Goal: Task Accomplishment & Management: Manage account settings

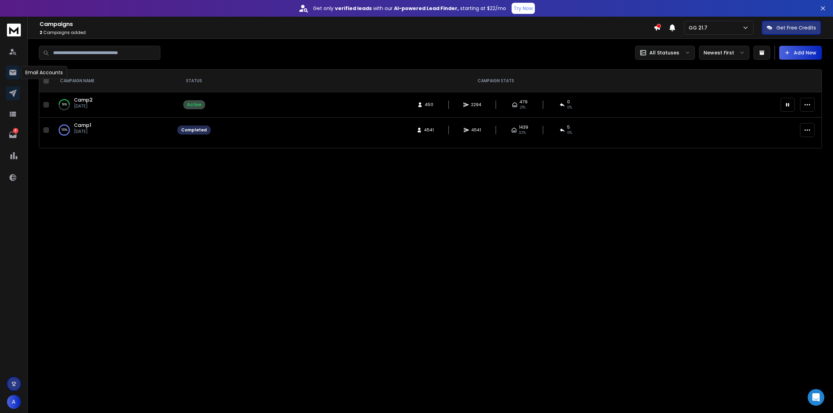
click at [14, 74] on icon at bounding box center [12, 73] width 7 height 6
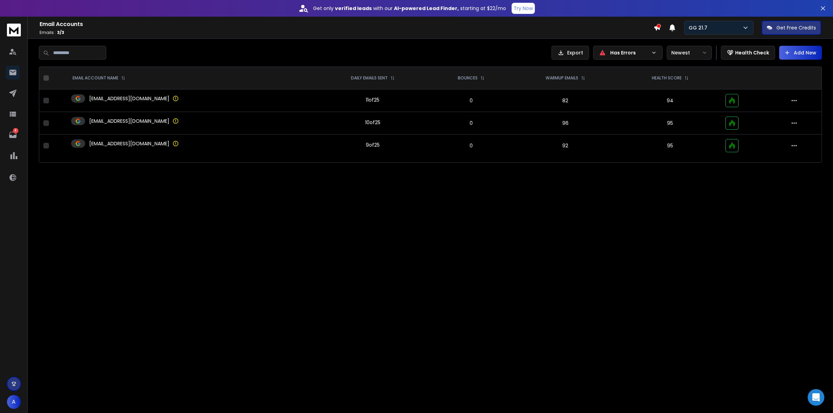
click at [737, 28] on div "GG 21.7" at bounding box center [718, 27] width 60 height 7
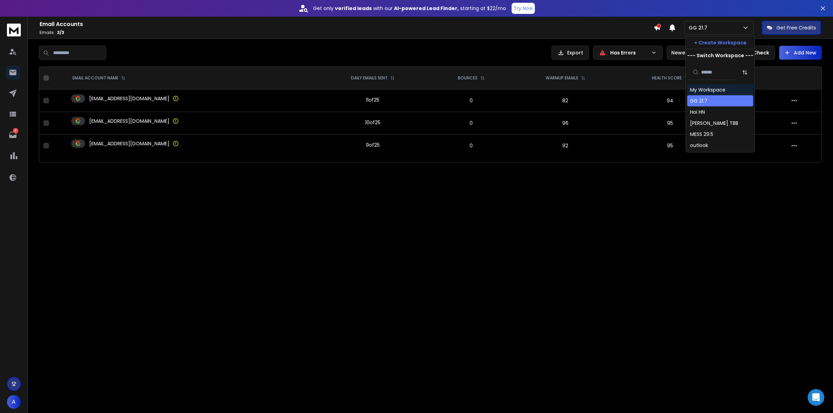
click at [705, 44] on p "+ Create Workspace" at bounding box center [720, 42] width 52 height 7
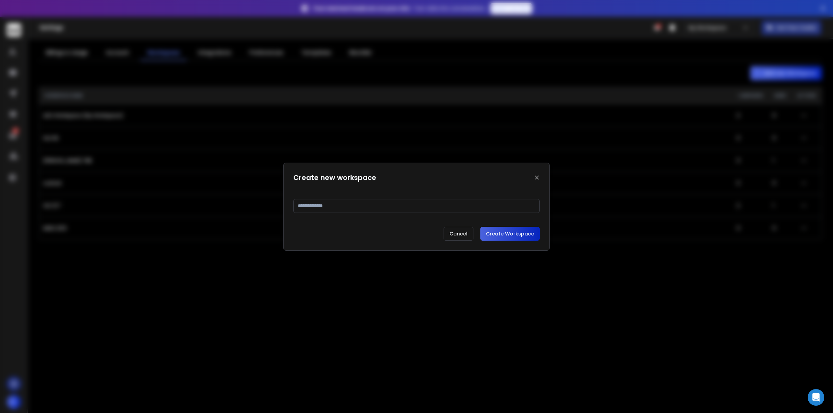
click at [380, 205] on input at bounding box center [416, 206] width 246 height 14
type input "**********"
click at [500, 232] on button "Create Workspace" at bounding box center [509, 234] width 59 height 14
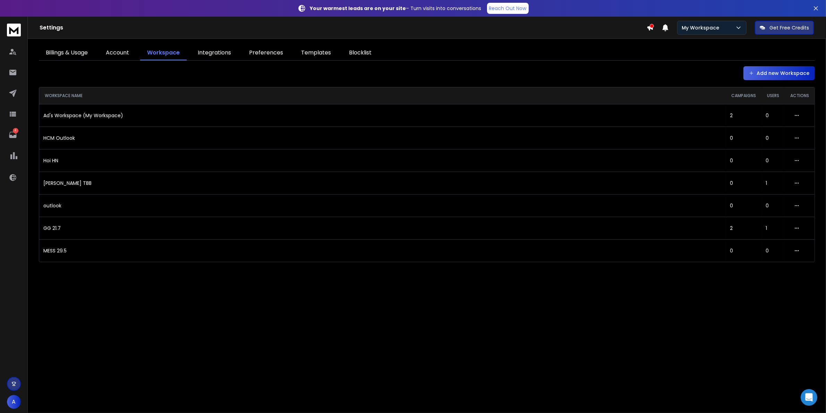
click at [727, 22] on button "My Workspace" at bounding box center [711, 28] width 69 height 14
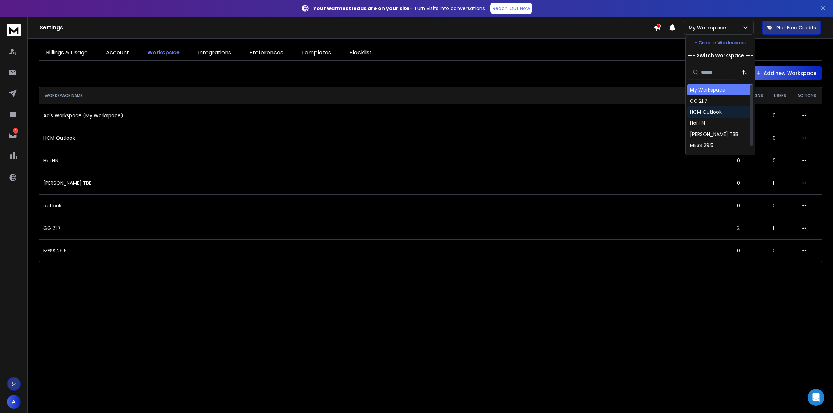
click at [706, 113] on div "HCM Outlook" at bounding box center [706, 112] width 32 height 7
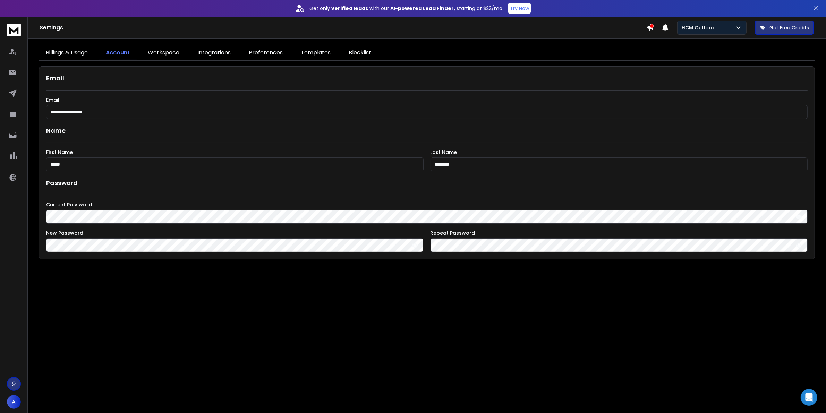
click at [719, 27] on div "HCM Outlook" at bounding box center [712, 27] width 60 height 7
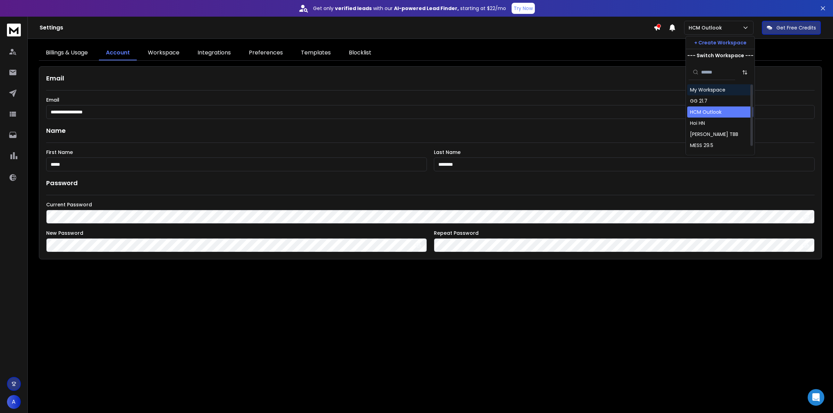
click at [706, 92] on div "My Workspace" at bounding box center [707, 89] width 35 height 7
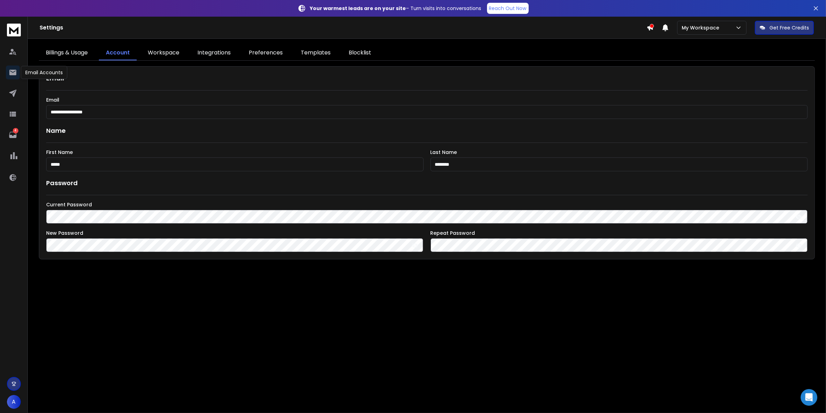
click at [14, 74] on icon at bounding box center [12, 73] width 7 height 6
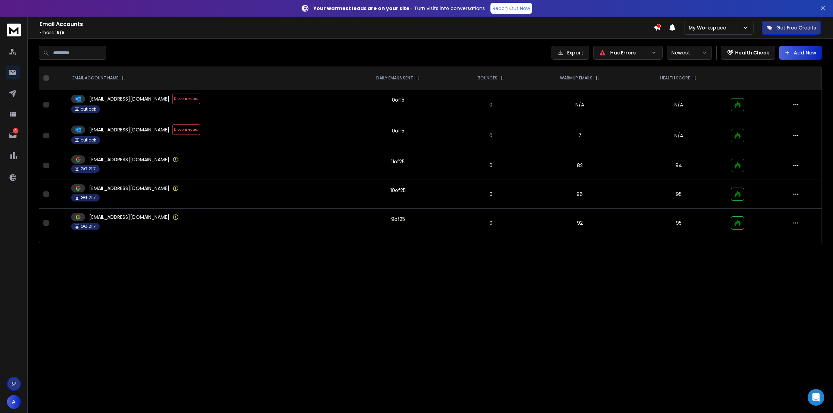
click at [639, 56] on p "Has Errors" at bounding box center [629, 52] width 38 height 7
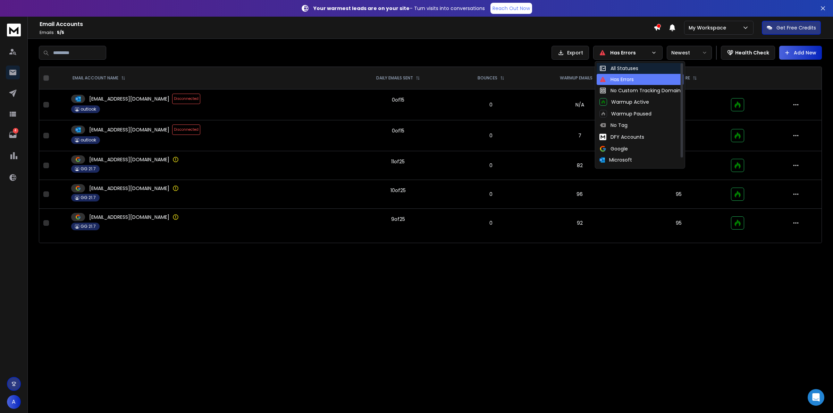
click at [623, 70] on div "All Statuses" at bounding box center [618, 68] width 39 height 7
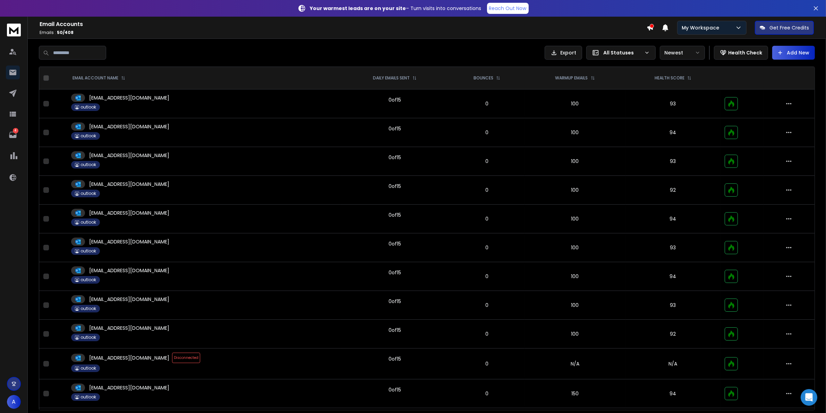
click at [730, 29] on div "My Workspace" at bounding box center [712, 27] width 60 height 7
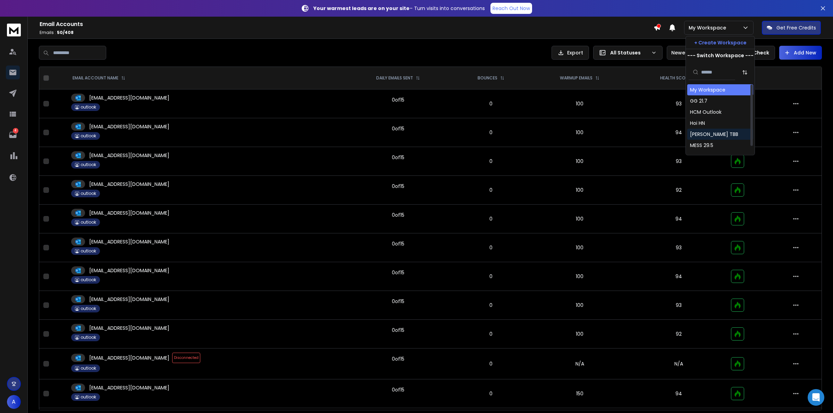
click at [707, 134] on div "[PERSON_NAME] TBB" at bounding box center [714, 134] width 48 height 7
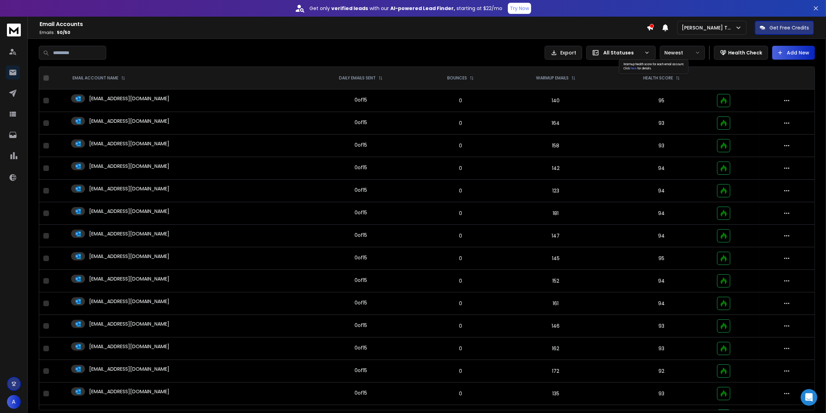
click at [637, 51] on p "All Statuses" at bounding box center [622, 52] width 38 height 7
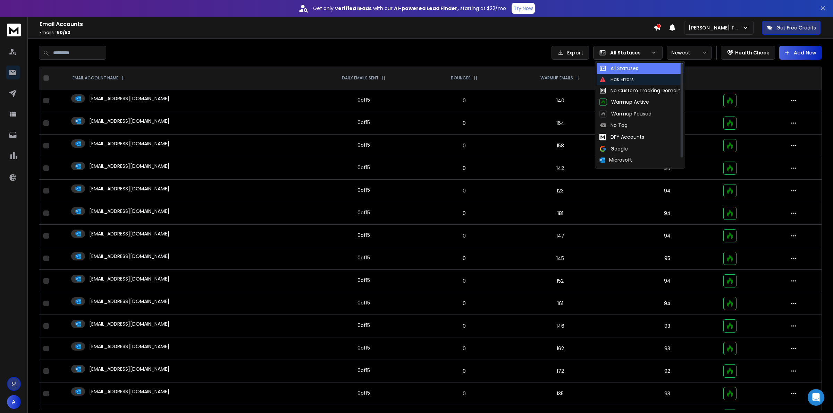
click at [618, 77] on div "Has Errors" at bounding box center [616, 79] width 34 height 7
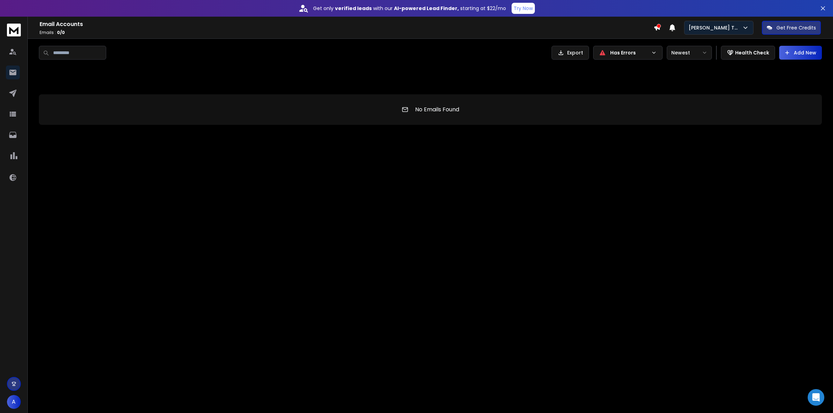
click at [733, 29] on div "[PERSON_NAME] TBB" at bounding box center [718, 27] width 60 height 7
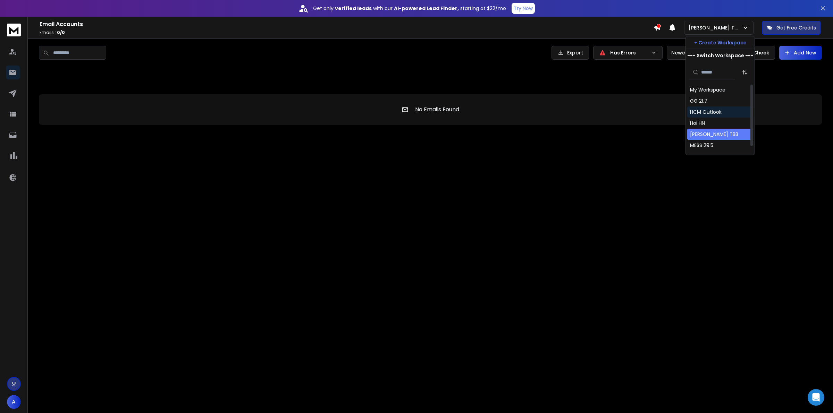
click at [699, 112] on div "HCM Outlook" at bounding box center [706, 112] width 32 height 7
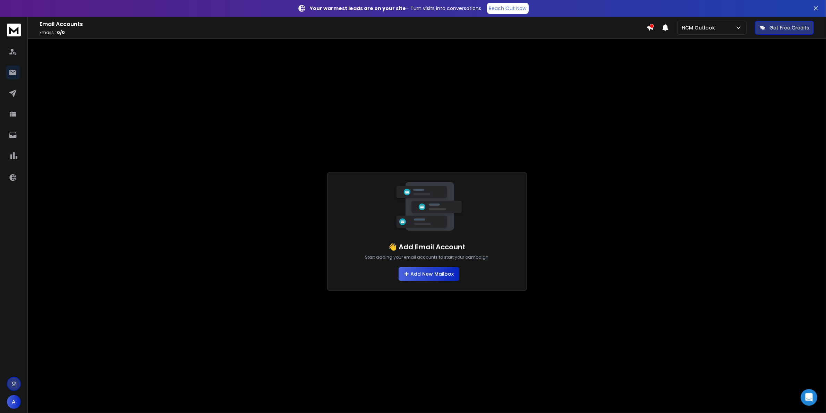
click at [436, 273] on button "Add New Mailbox" at bounding box center [429, 274] width 61 height 14
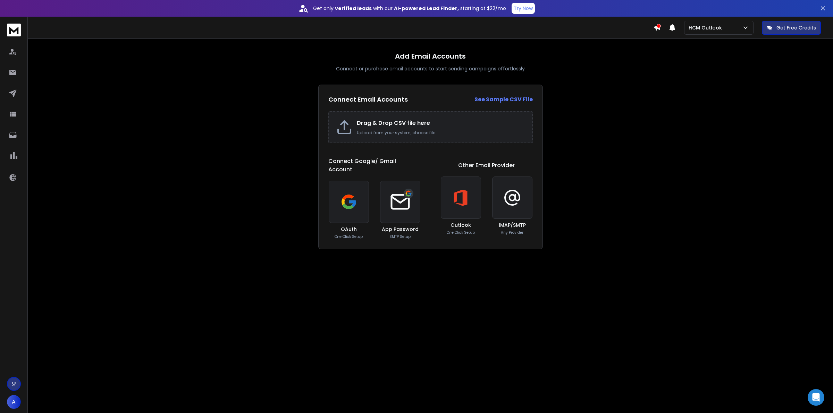
click at [455, 195] on icon at bounding box center [460, 197] width 14 height 16
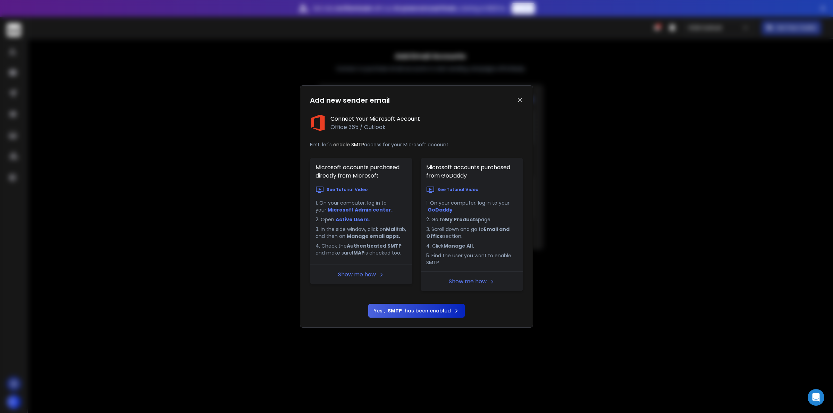
click at [417, 312] on button "Yes , SMTP has been enabled" at bounding box center [416, 311] width 96 height 14
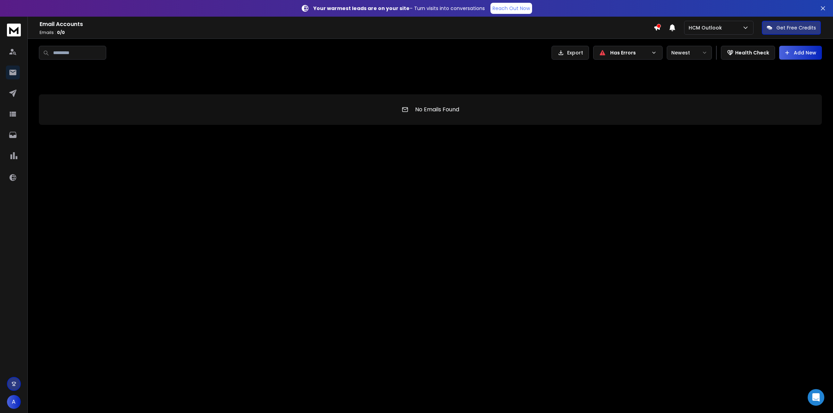
click at [626, 55] on p "Has Errors" at bounding box center [629, 52] width 38 height 7
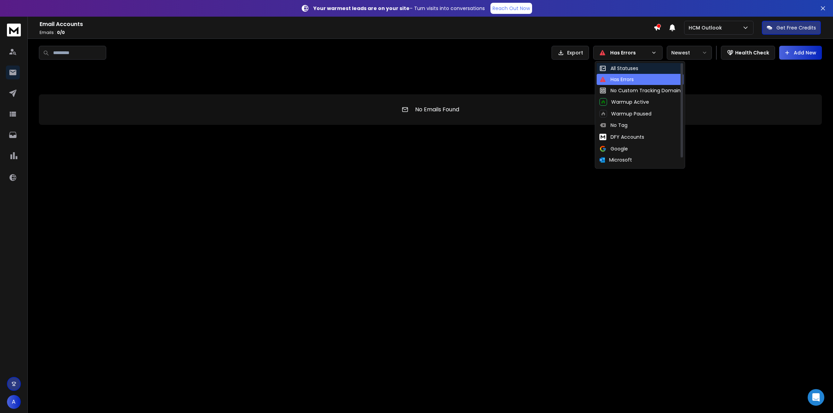
click at [613, 70] on div "All Statuses" at bounding box center [618, 68] width 39 height 7
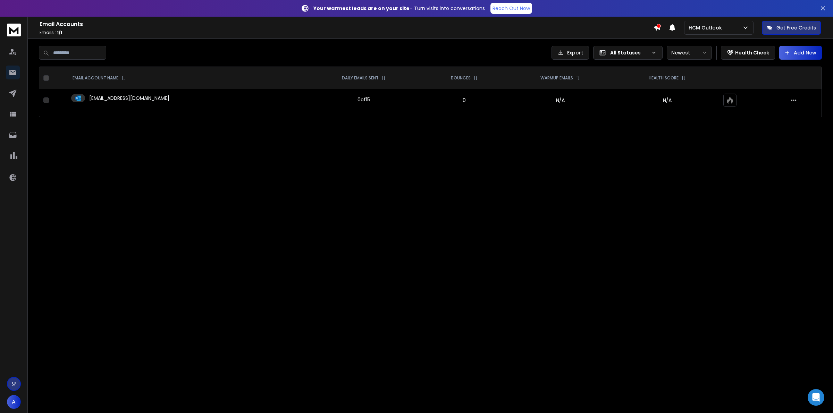
click at [798, 53] on button "Add New" at bounding box center [800, 53] width 43 height 14
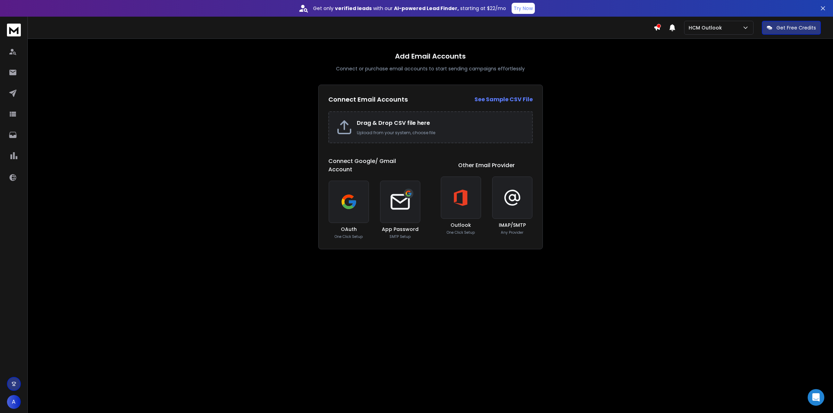
click at [450, 190] on div at bounding box center [461, 198] width 40 height 42
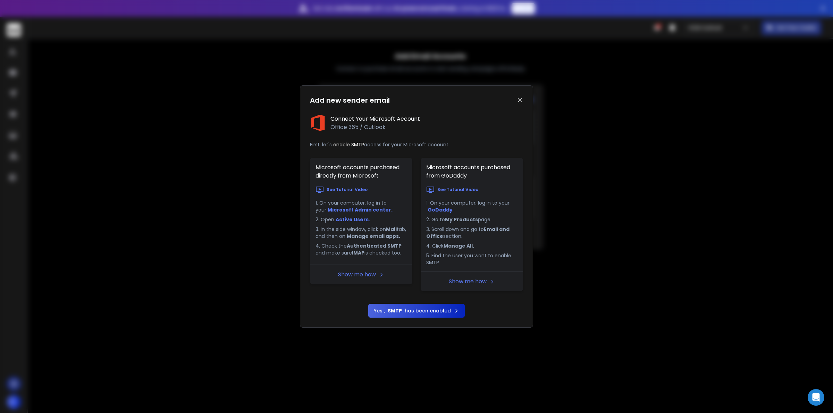
click at [431, 313] on button "Yes , SMTP has been enabled" at bounding box center [416, 311] width 96 height 14
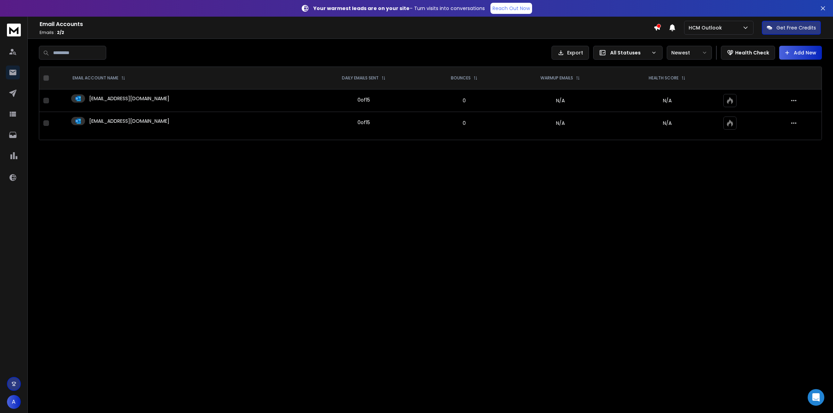
click at [804, 49] on button "Add New" at bounding box center [800, 53] width 43 height 14
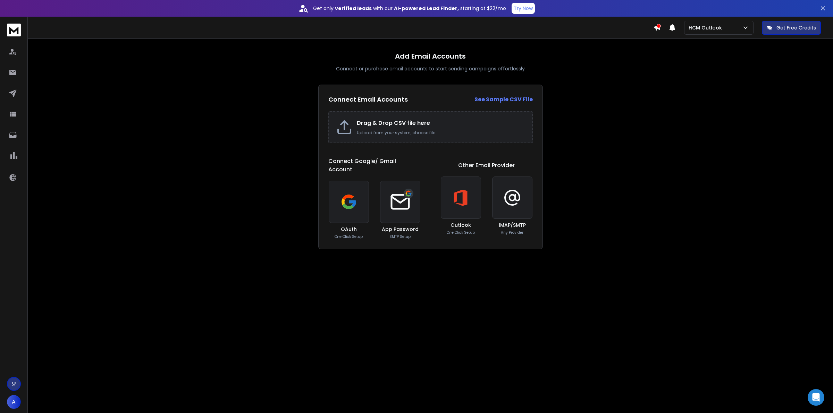
click at [465, 189] on icon at bounding box center [460, 197] width 14 height 16
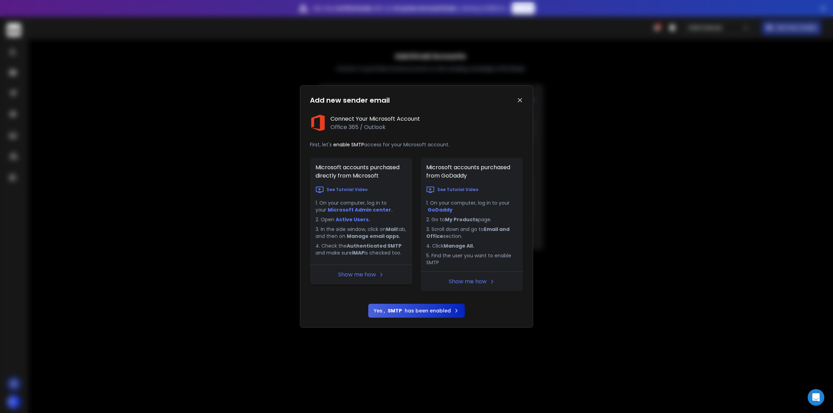
click at [434, 309] on button "Yes , SMTP has been enabled" at bounding box center [416, 311] width 96 height 14
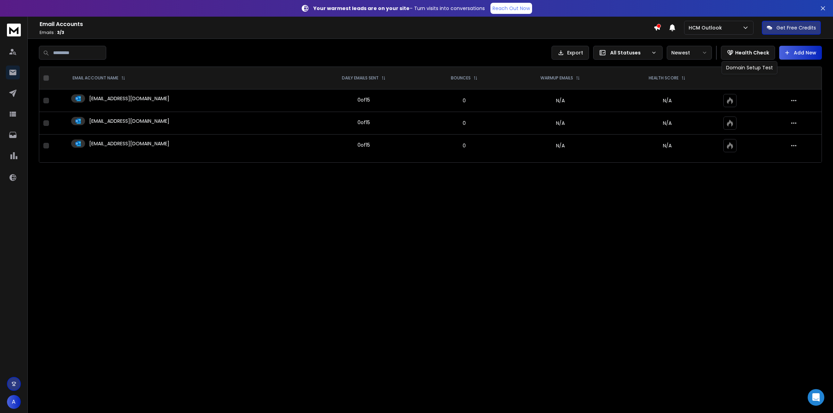
click at [801, 51] on button "Add New" at bounding box center [800, 53] width 43 height 14
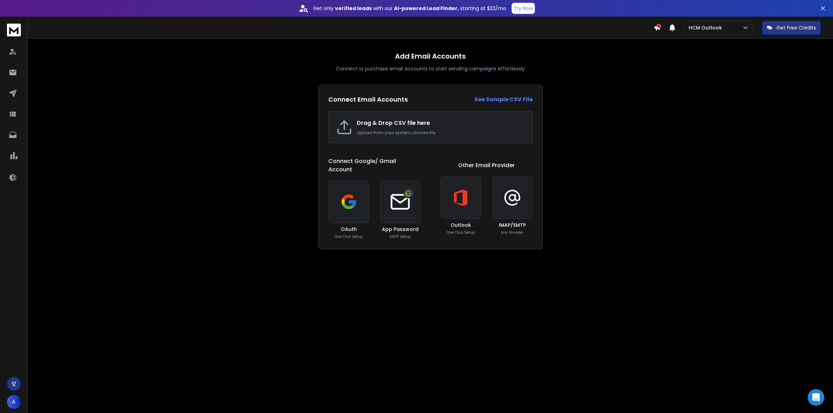
click at [469, 198] on div at bounding box center [461, 198] width 40 height 42
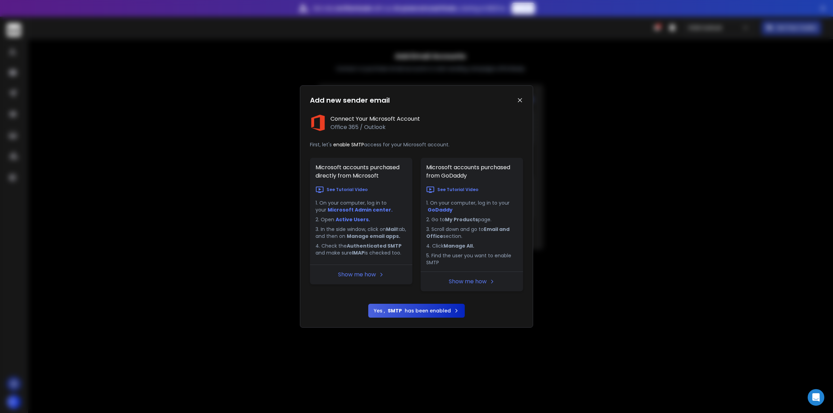
click at [427, 310] on button "Yes , SMTP has been enabled" at bounding box center [416, 311] width 96 height 14
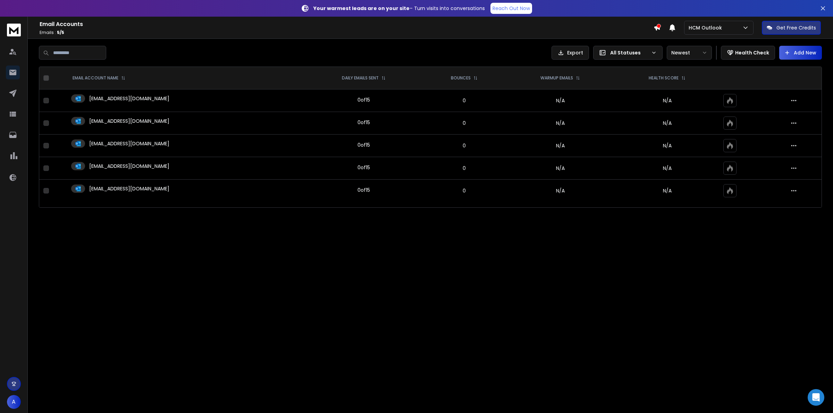
click at [793, 50] on button "Add New" at bounding box center [800, 53] width 43 height 14
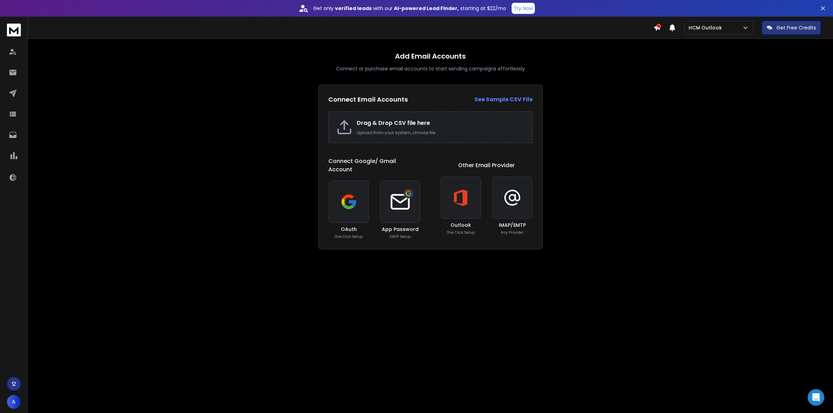
click at [458, 194] on icon at bounding box center [460, 198] width 16 height 16
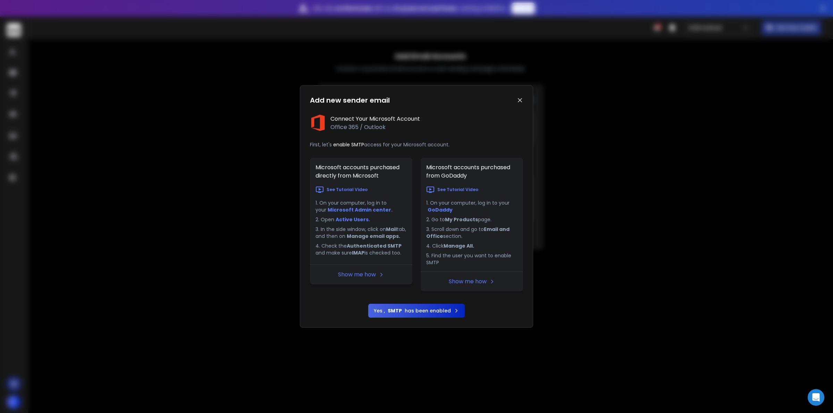
click at [402, 311] on button "Yes , SMTP has been enabled" at bounding box center [416, 311] width 96 height 14
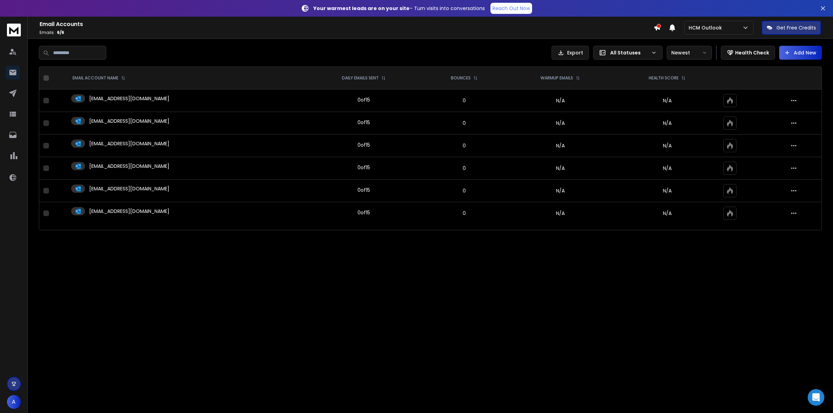
click at [795, 58] on button "Add New" at bounding box center [800, 53] width 43 height 14
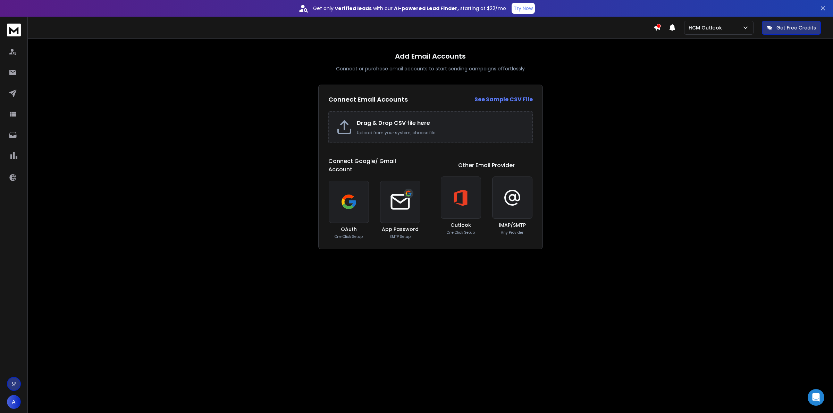
click at [449, 193] on div at bounding box center [461, 198] width 40 height 42
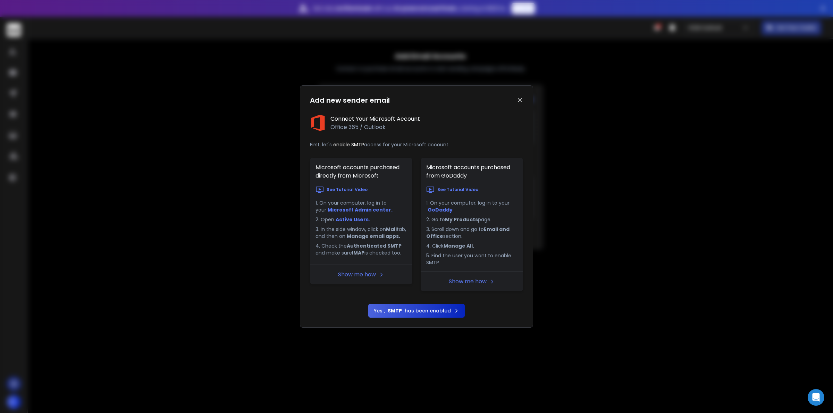
click at [406, 313] on button "Yes , SMTP has been enabled" at bounding box center [416, 311] width 96 height 14
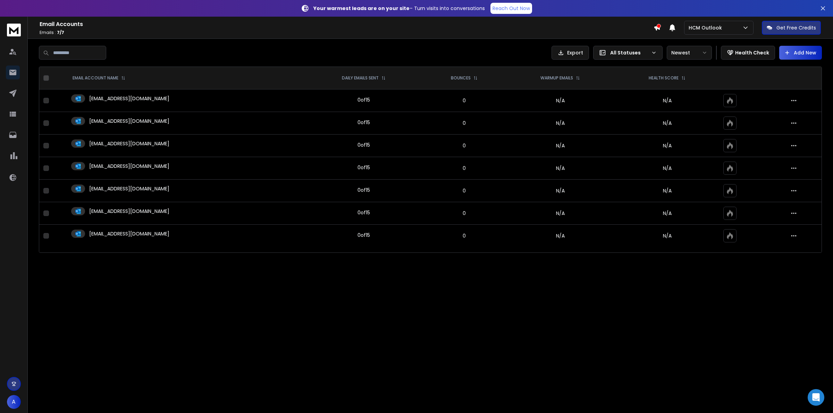
click at [795, 48] on button "Add New" at bounding box center [800, 53] width 43 height 14
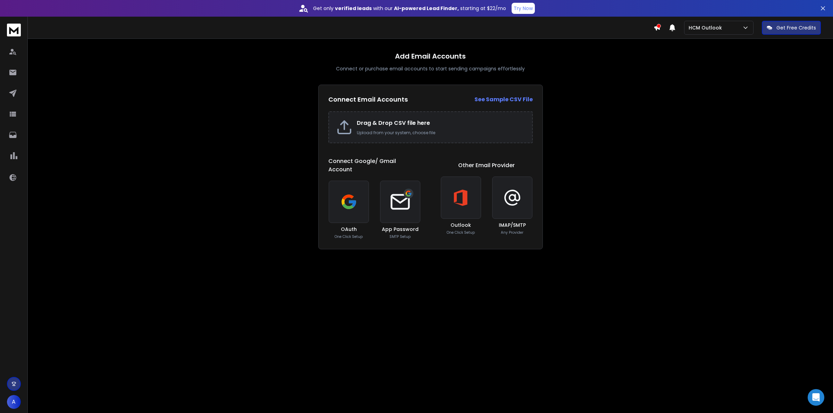
click at [465, 202] on div at bounding box center [460, 197] width 17 height 19
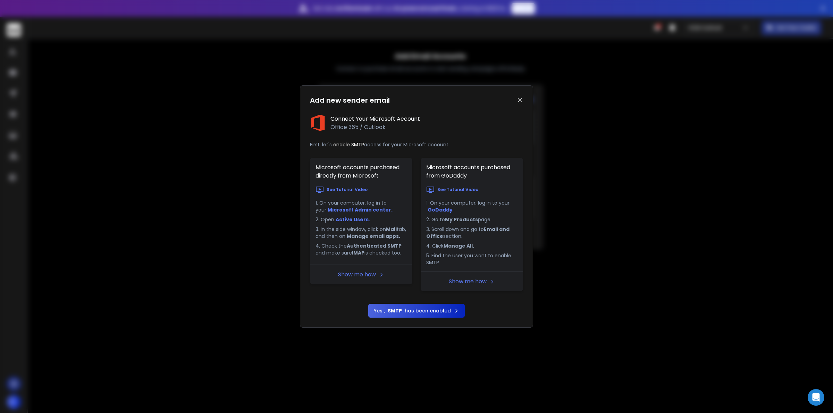
click at [408, 306] on button "Yes , SMTP has been enabled" at bounding box center [416, 311] width 96 height 14
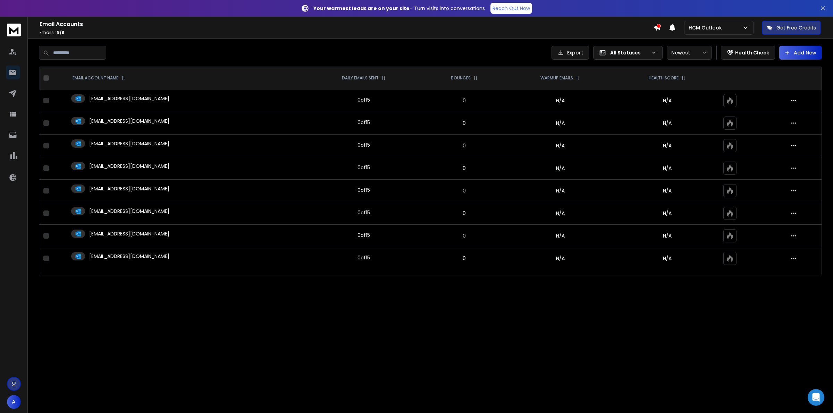
click at [802, 49] on button "Add New" at bounding box center [800, 53] width 43 height 14
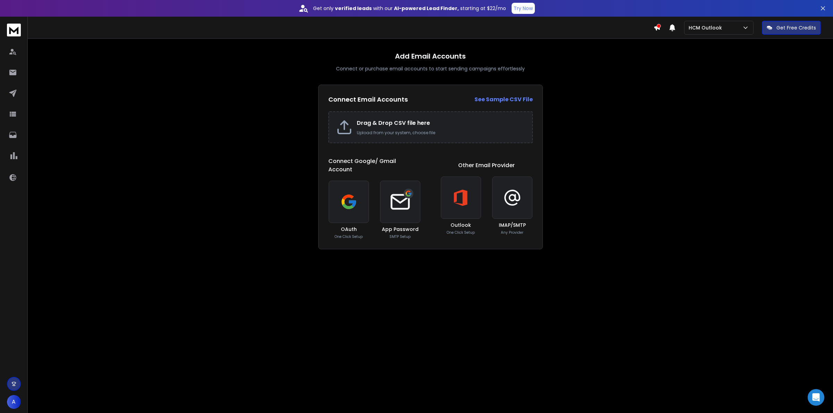
click at [456, 202] on div at bounding box center [460, 197] width 17 height 19
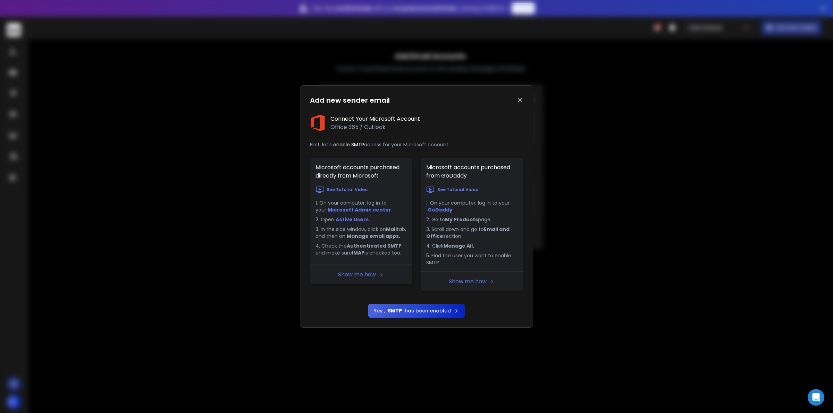
click at [427, 310] on button "Yes , SMTP has been enabled" at bounding box center [416, 311] width 96 height 14
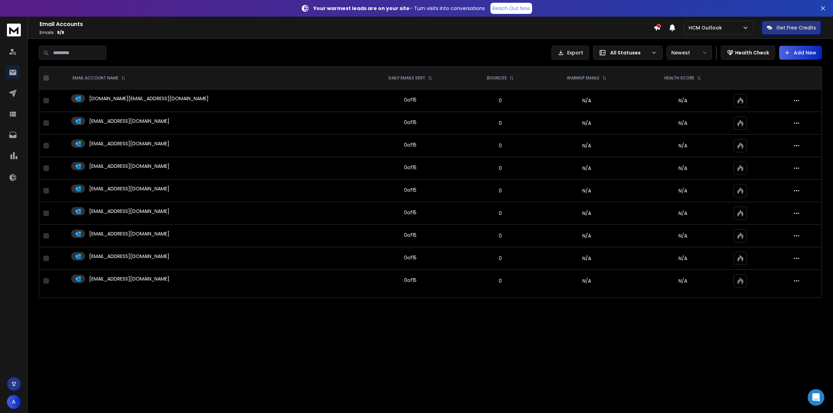
click at [800, 53] on button "Add New" at bounding box center [800, 53] width 43 height 14
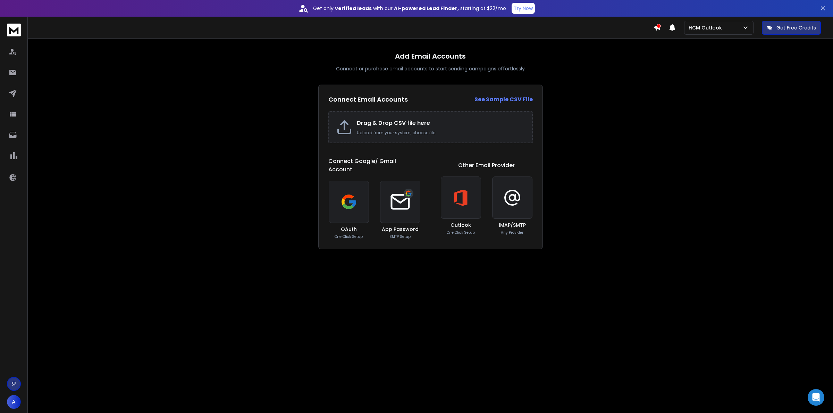
click at [457, 193] on icon at bounding box center [460, 198] width 16 height 16
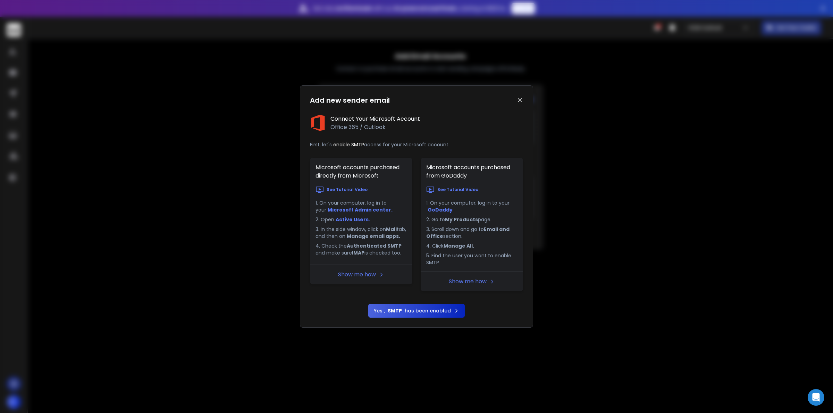
click at [429, 308] on button "Yes , SMTP has been enabled" at bounding box center [416, 311] width 96 height 14
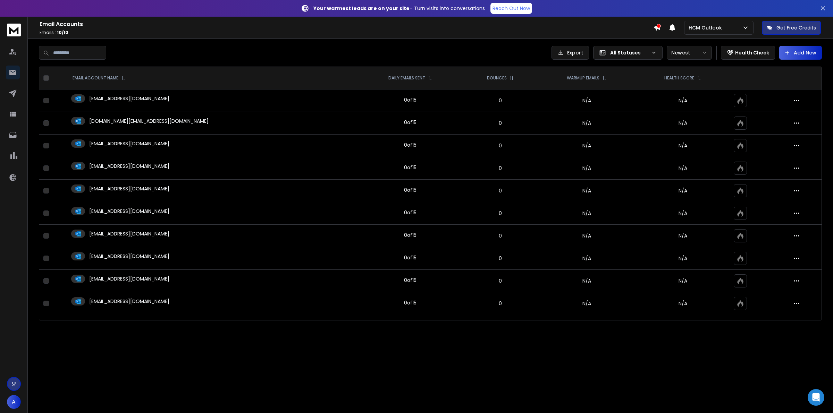
click at [795, 53] on button "Add New" at bounding box center [800, 53] width 43 height 14
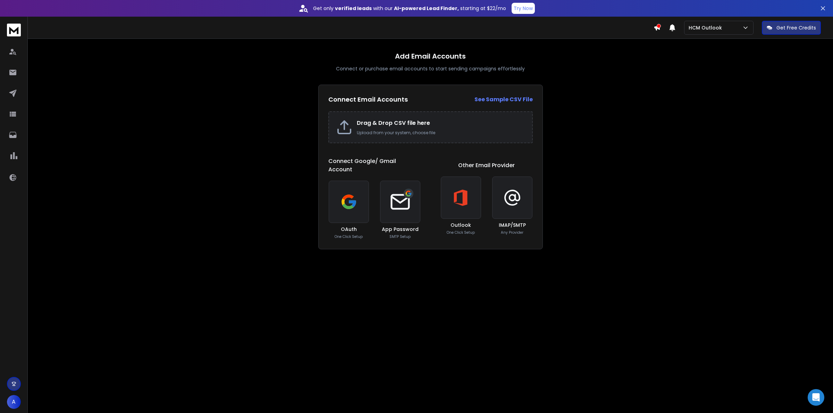
click at [458, 195] on icon at bounding box center [460, 198] width 16 height 16
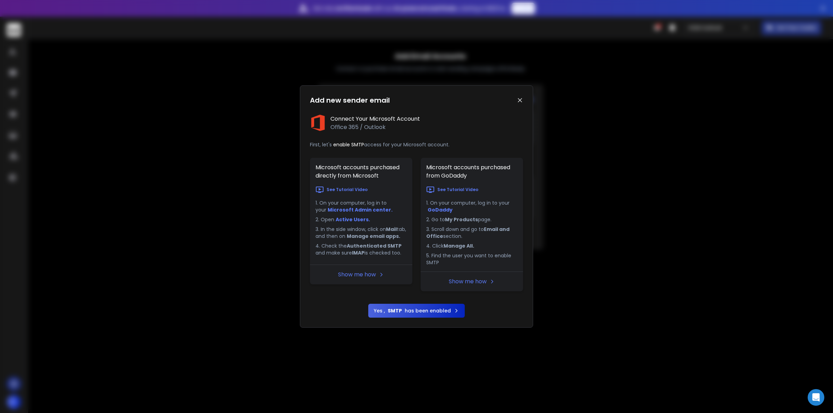
click at [406, 310] on button "Yes , SMTP has been enabled" at bounding box center [416, 311] width 96 height 14
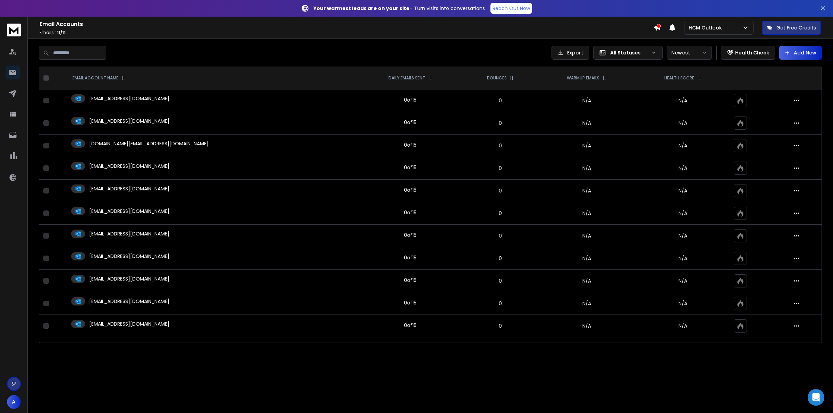
click at [806, 55] on button "Add New" at bounding box center [800, 53] width 43 height 14
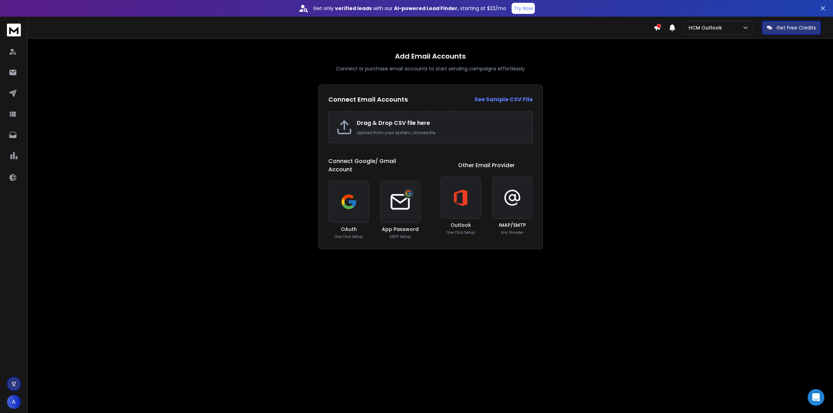
click at [457, 199] on icon at bounding box center [460, 197] width 14 height 16
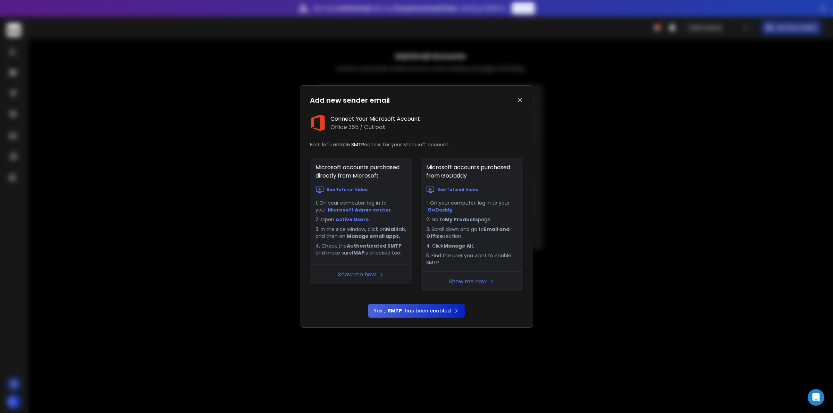
click at [407, 306] on button "Yes , SMTP has been enabled" at bounding box center [416, 311] width 96 height 14
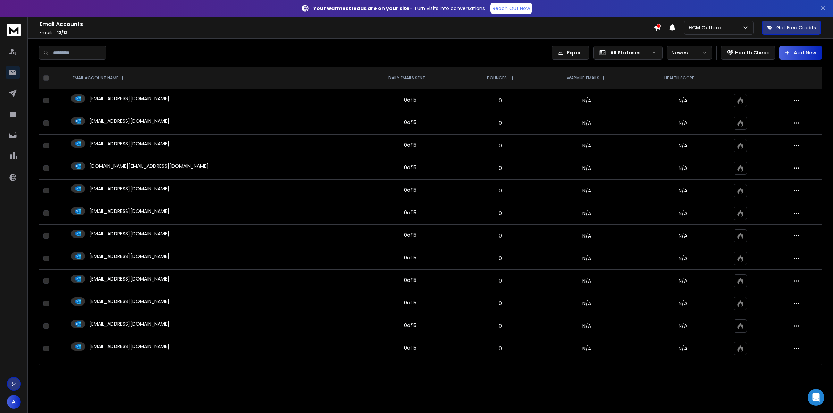
click at [807, 52] on button "Add New" at bounding box center [800, 53] width 43 height 14
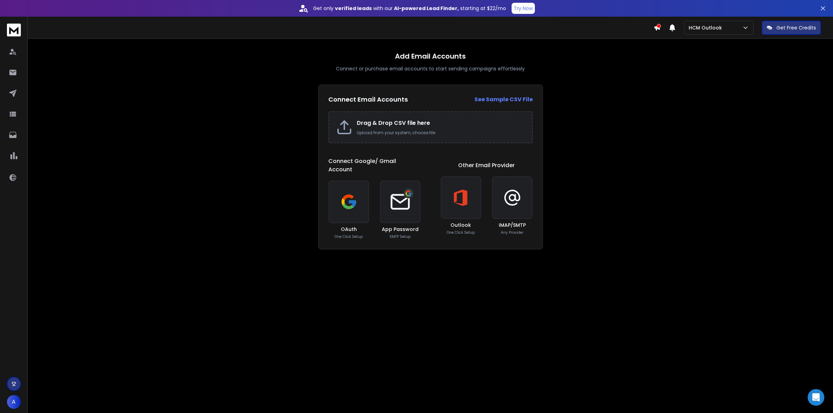
click at [464, 192] on icon at bounding box center [460, 197] width 14 height 16
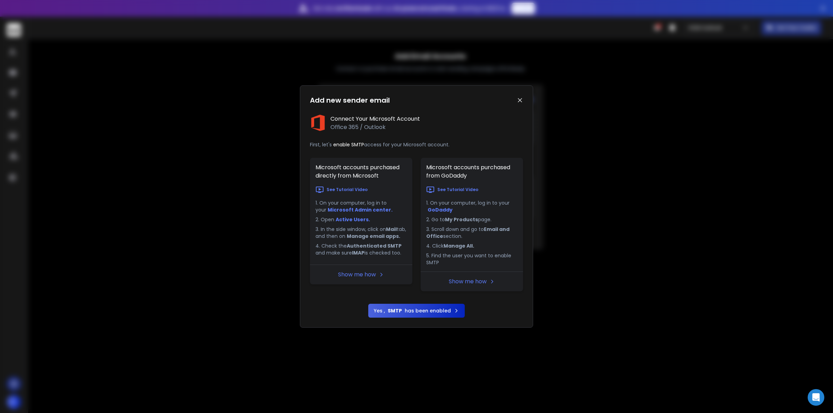
click at [410, 309] on button "Yes , SMTP has been enabled" at bounding box center [416, 311] width 96 height 14
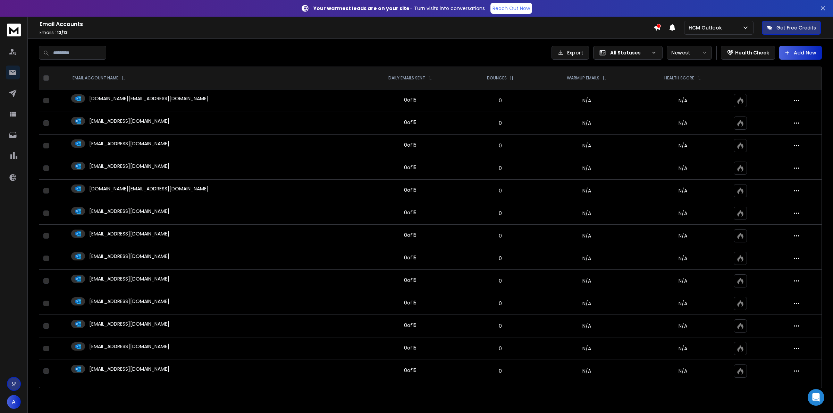
click at [797, 55] on button "Add New" at bounding box center [800, 53] width 43 height 14
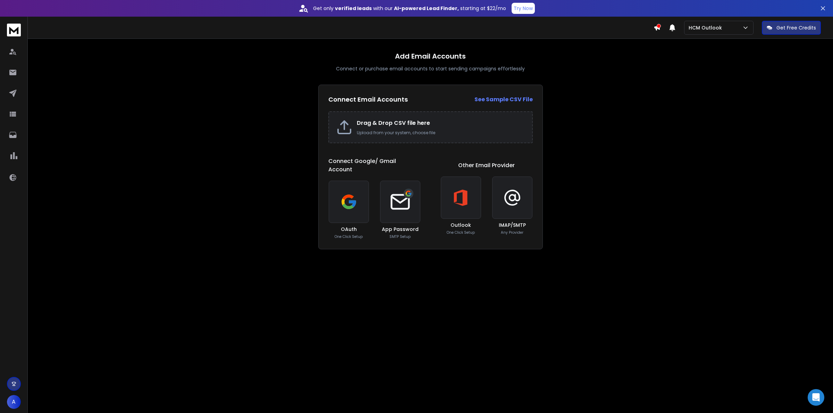
click at [463, 195] on icon at bounding box center [460, 197] width 14 height 16
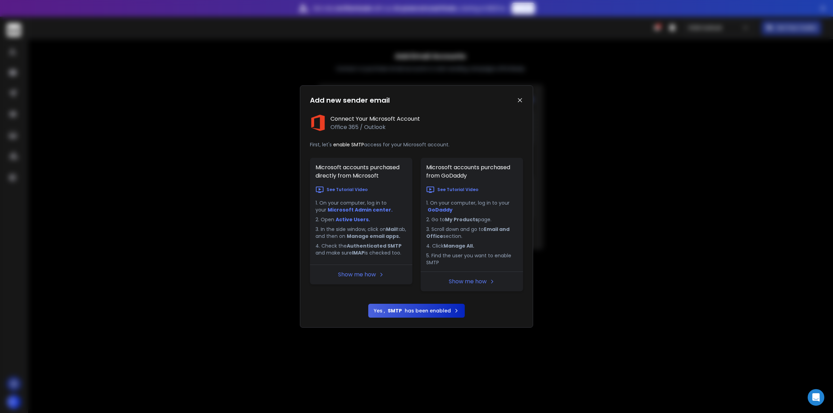
click at [424, 307] on button "Yes , SMTP has been enabled" at bounding box center [416, 311] width 96 height 14
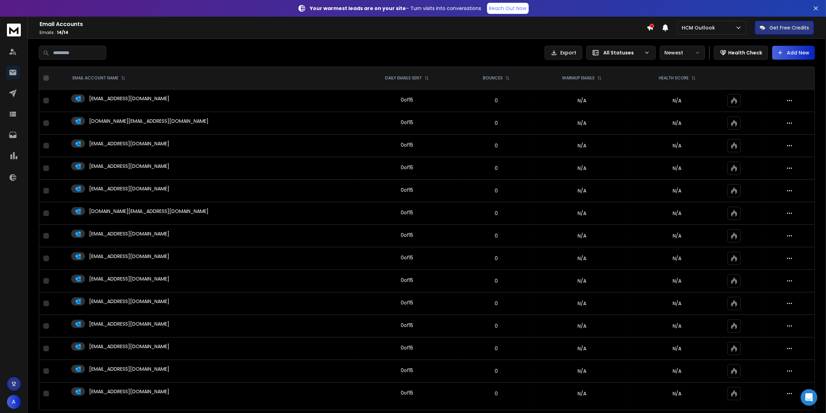
click at [799, 53] on button "Add New" at bounding box center [793, 53] width 43 height 14
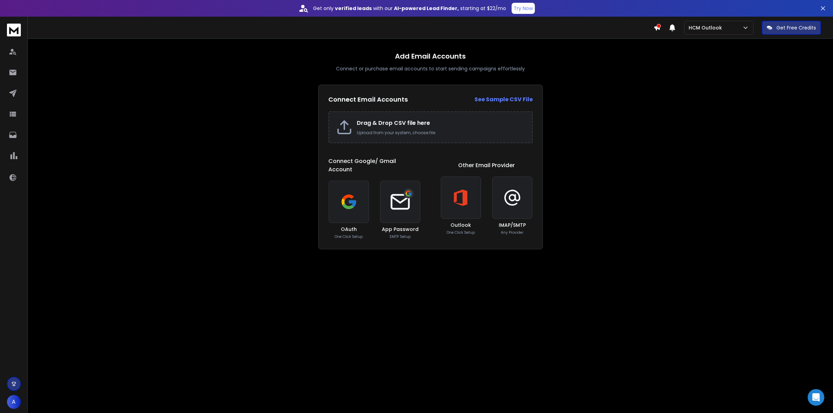
click at [461, 193] on icon at bounding box center [460, 198] width 16 height 16
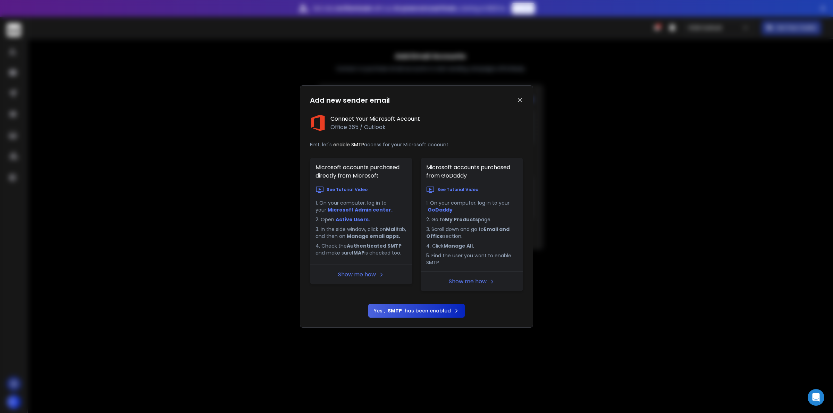
click at [408, 311] on button "Yes , SMTP has been enabled" at bounding box center [416, 311] width 96 height 14
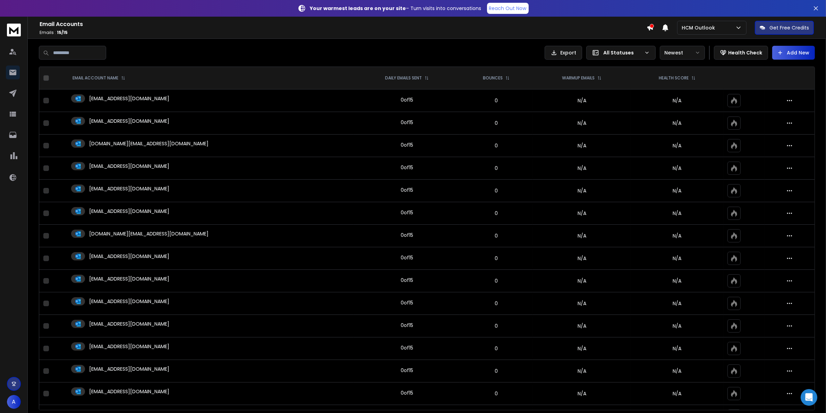
click at [782, 54] on icon at bounding box center [780, 52] width 5 height 5
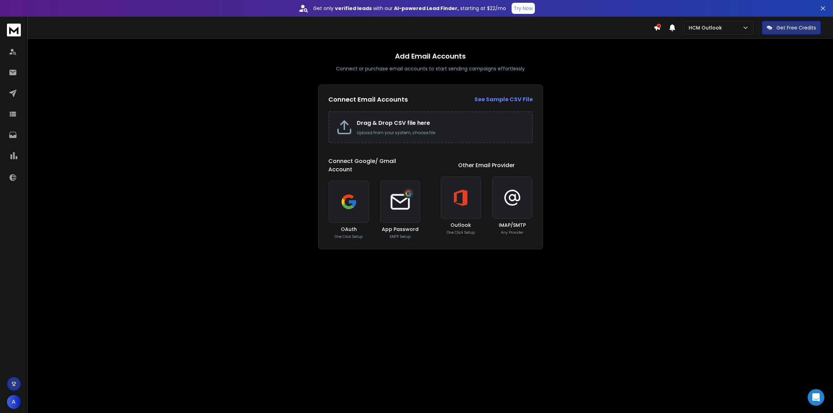
click at [476, 193] on div at bounding box center [461, 198] width 40 height 42
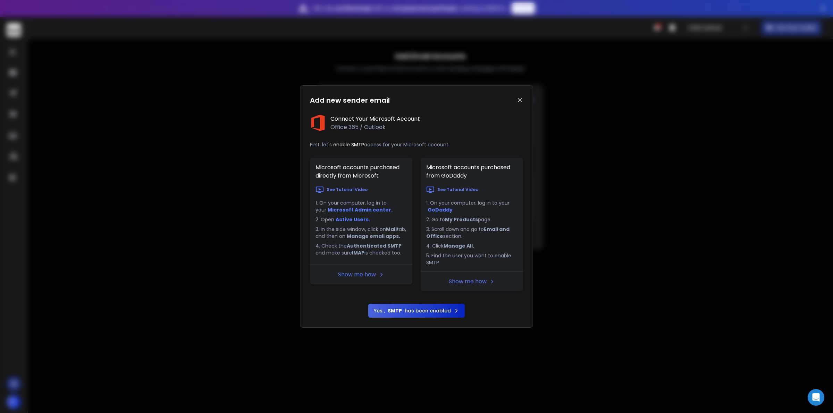
click at [398, 312] on b "SMTP" at bounding box center [395, 310] width 14 height 7
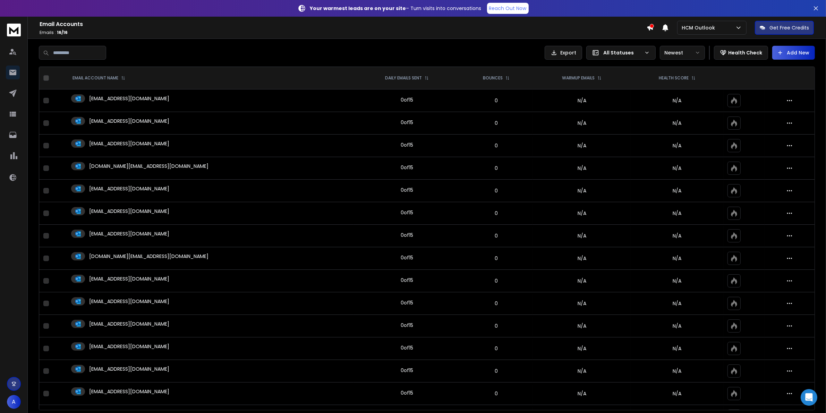
click at [792, 51] on button "Add New" at bounding box center [793, 53] width 43 height 14
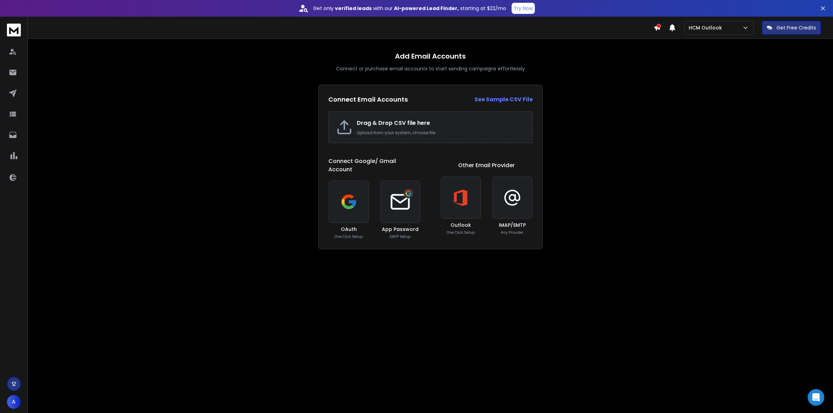
click at [454, 194] on icon at bounding box center [460, 197] width 14 height 16
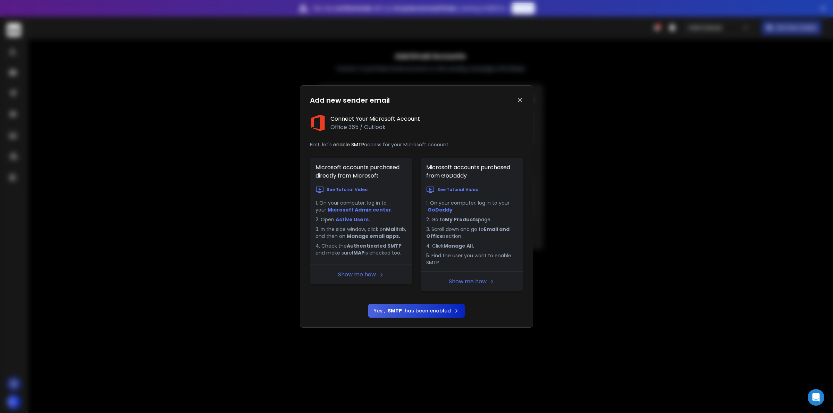
click at [392, 308] on b "SMTP" at bounding box center [395, 310] width 14 height 7
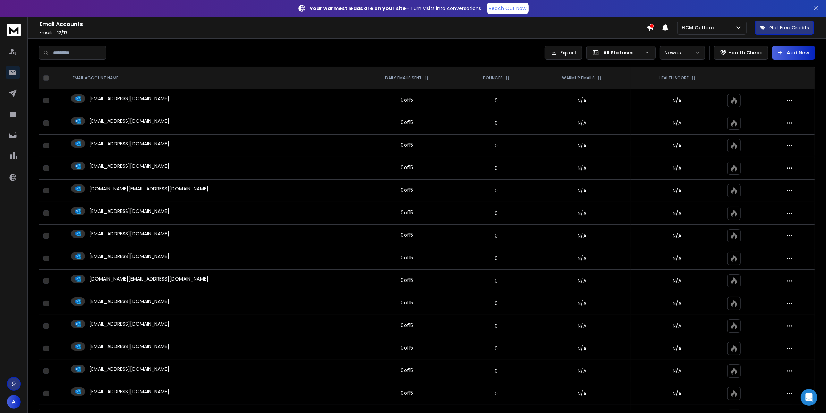
click at [798, 54] on button "Add New" at bounding box center [793, 53] width 43 height 14
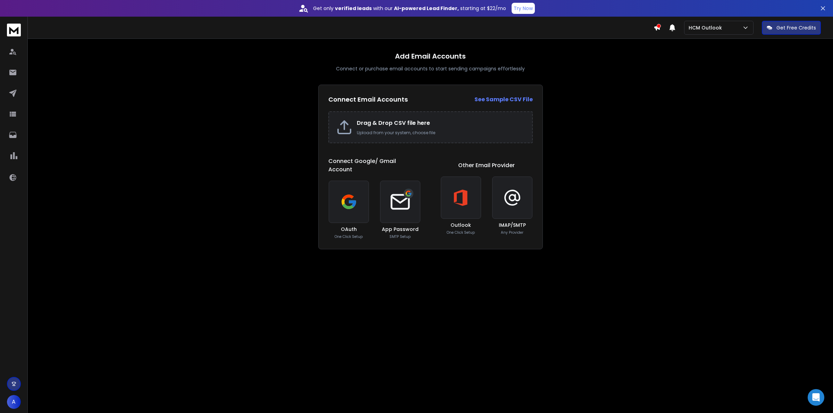
click at [460, 190] on icon at bounding box center [460, 198] width 16 height 16
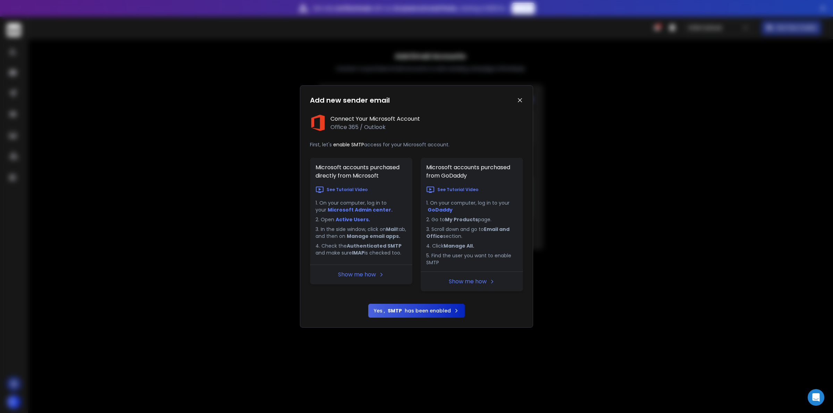
click at [421, 314] on button "Yes , SMTP has been enabled" at bounding box center [416, 311] width 96 height 14
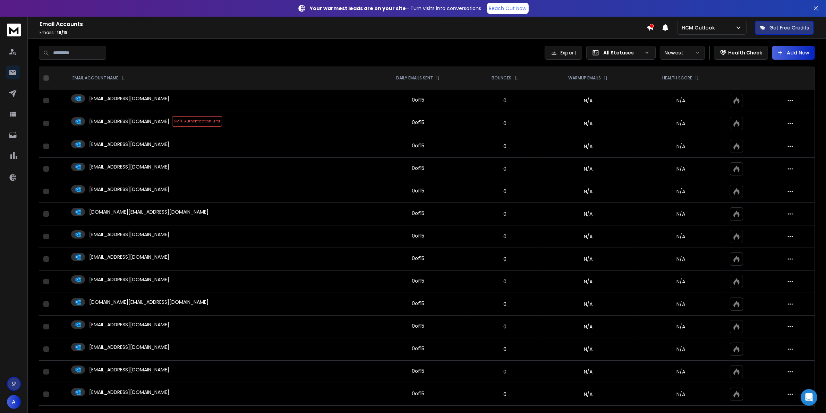
click at [169, 122] on p "[EMAIL_ADDRESS][DOMAIN_NAME]" at bounding box center [129, 121] width 80 height 7
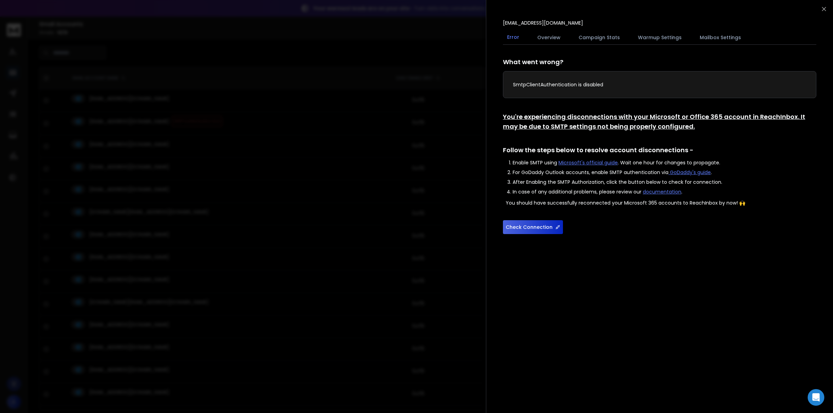
click at [522, 228] on button "Check Connection" at bounding box center [533, 227] width 60 height 14
click at [529, 228] on button "Check Connection" at bounding box center [533, 227] width 60 height 14
click at [823, 6] on icon "button" at bounding box center [823, 9] width 7 height 7
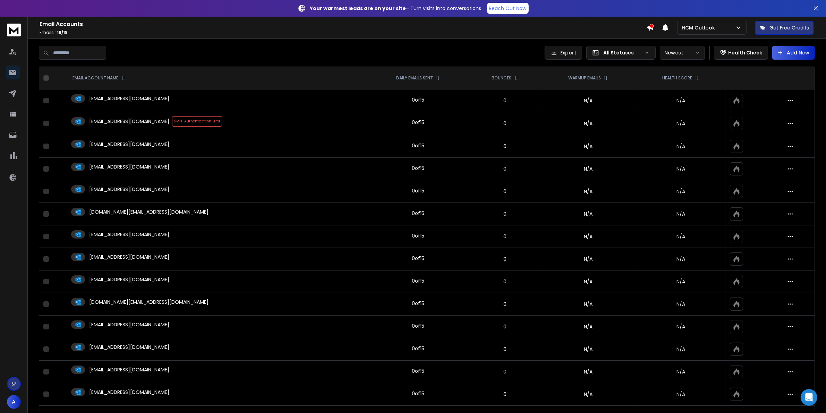
click at [784, 52] on button "Add New" at bounding box center [793, 53] width 43 height 14
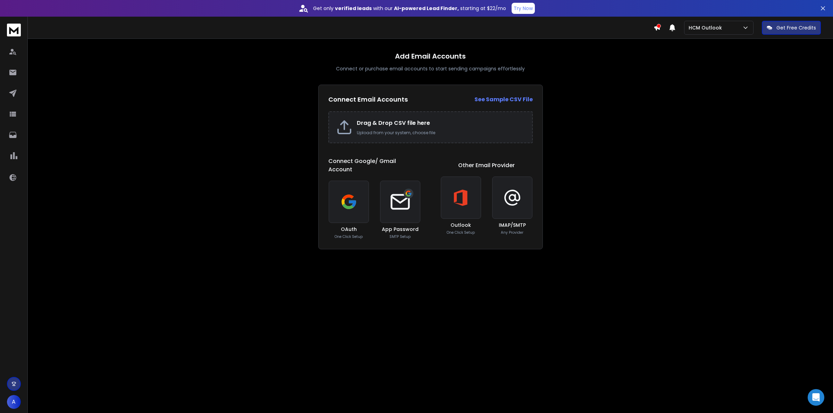
click at [455, 195] on icon at bounding box center [460, 197] width 14 height 16
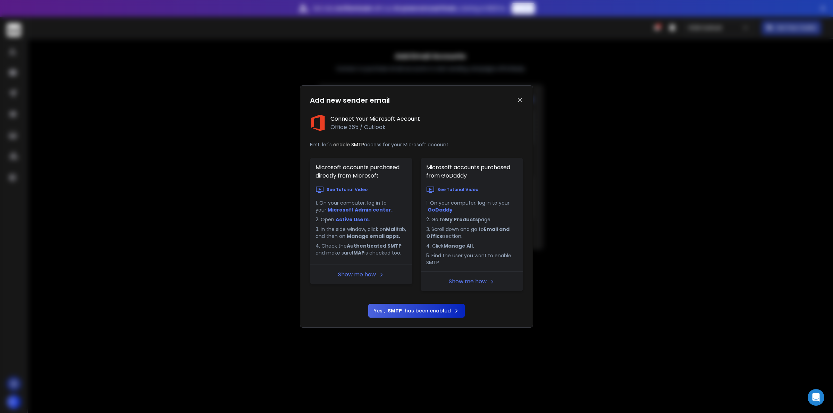
click at [410, 308] on button "Yes , SMTP has been enabled" at bounding box center [416, 311] width 96 height 14
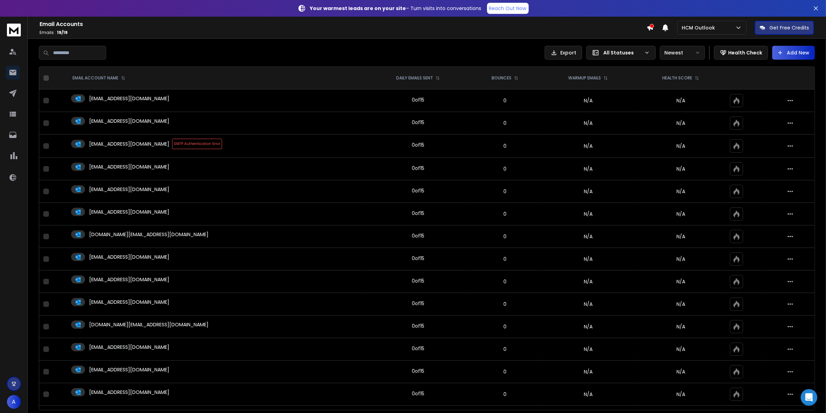
click at [788, 52] on button "Add New" at bounding box center [793, 53] width 43 height 14
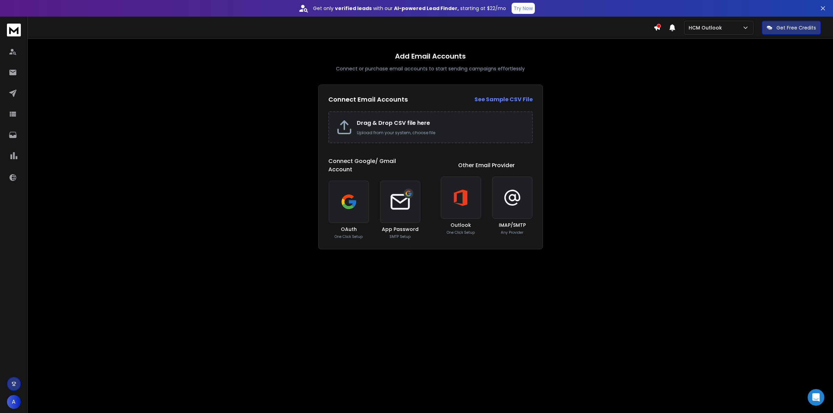
click at [454, 193] on icon at bounding box center [460, 197] width 14 height 16
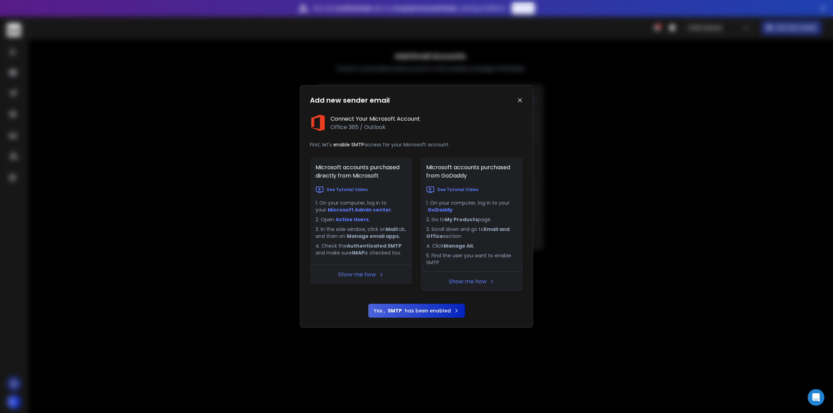
click at [402, 313] on button "Yes , SMTP has been enabled" at bounding box center [416, 311] width 96 height 14
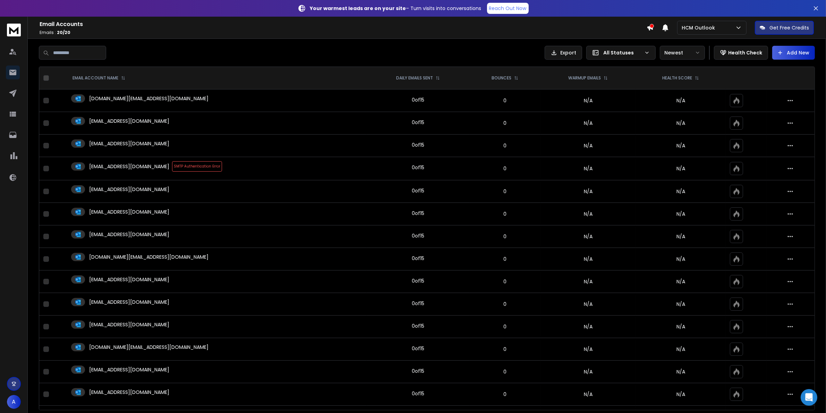
click at [793, 51] on button "Add New" at bounding box center [793, 53] width 43 height 14
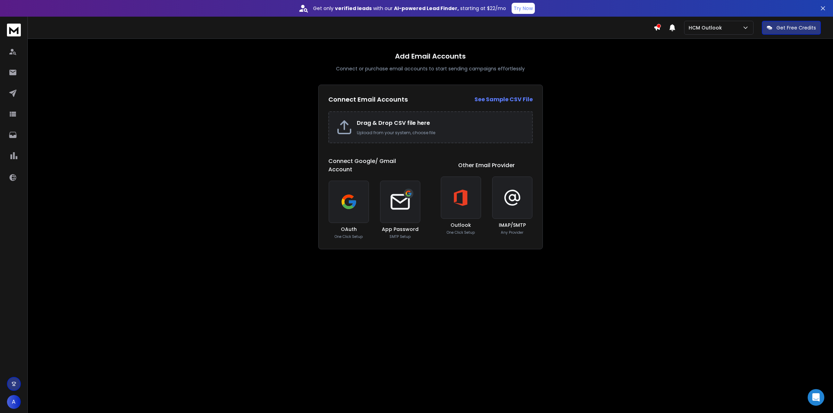
click at [459, 192] on icon at bounding box center [460, 198] width 16 height 16
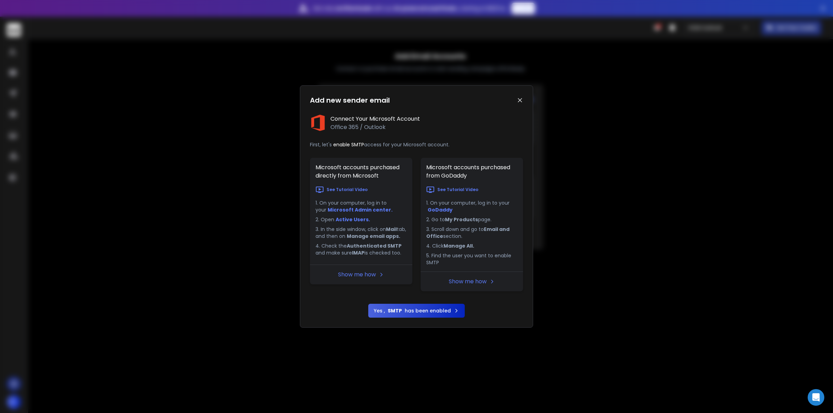
click at [396, 311] on b "SMTP" at bounding box center [395, 310] width 14 height 7
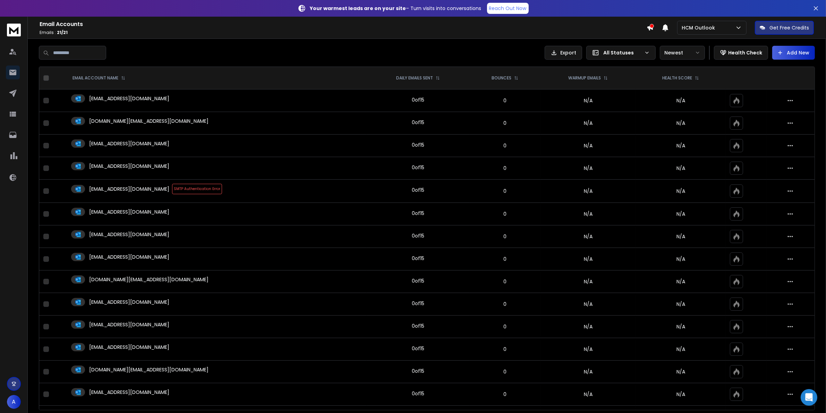
click at [789, 53] on button "Add New" at bounding box center [793, 53] width 43 height 14
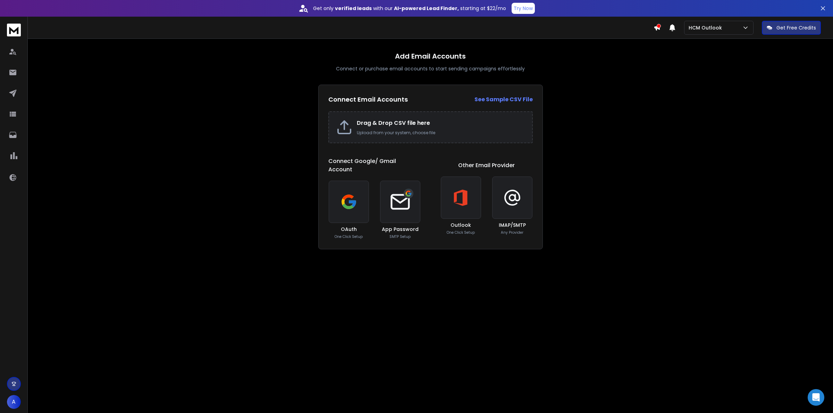
click at [460, 194] on icon at bounding box center [460, 198] width 16 height 16
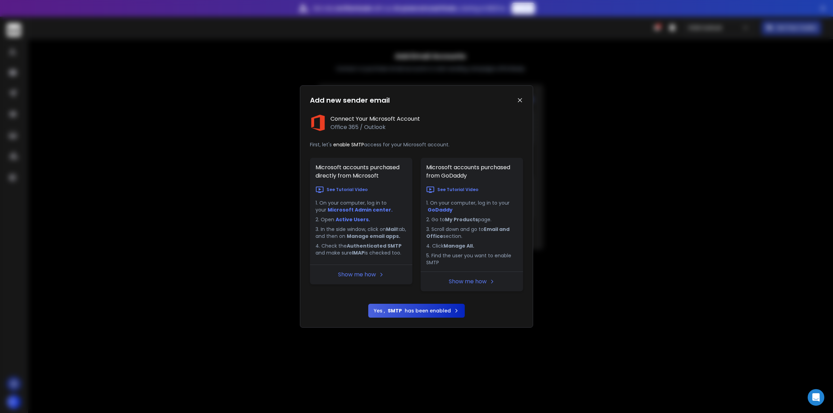
click at [412, 311] on button "Yes , SMTP has been enabled" at bounding box center [416, 311] width 96 height 14
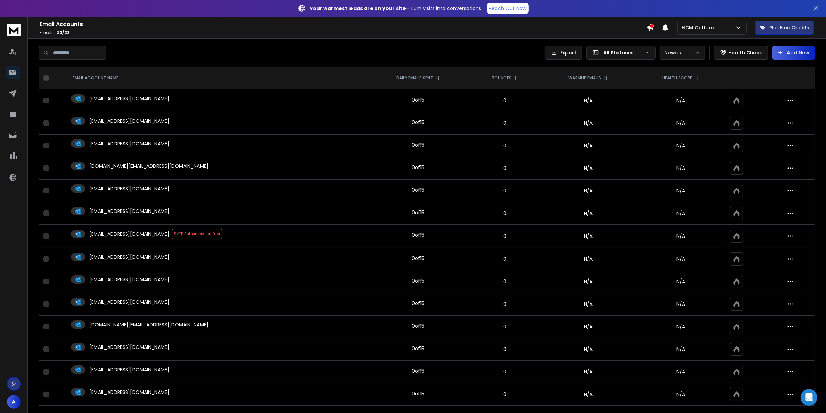
click at [792, 51] on button "Add New" at bounding box center [793, 53] width 43 height 14
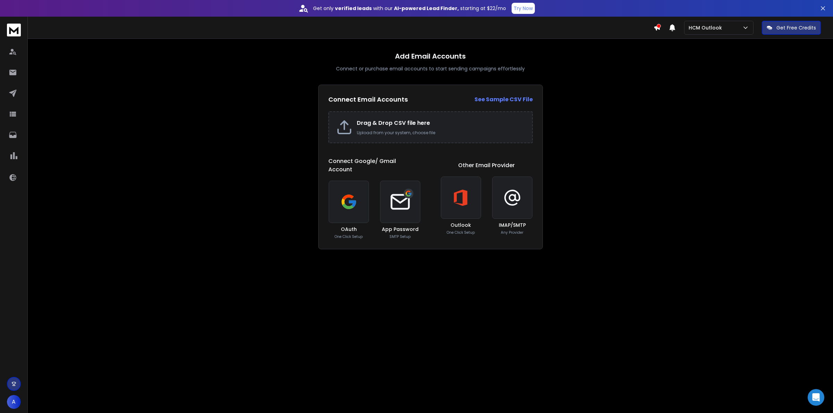
click at [450, 198] on div at bounding box center [461, 198] width 40 height 42
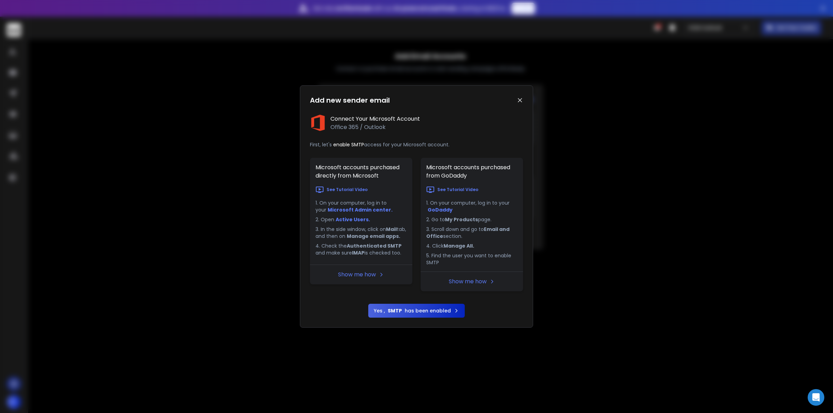
click at [413, 311] on button "Yes , SMTP has been enabled" at bounding box center [416, 311] width 96 height 14
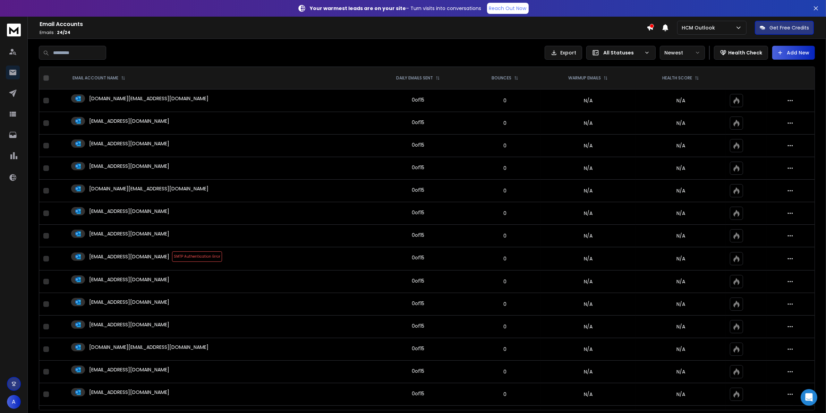
click at [800, 51] on button "Add New" at bounding box center [793, 53] width 43 height 14
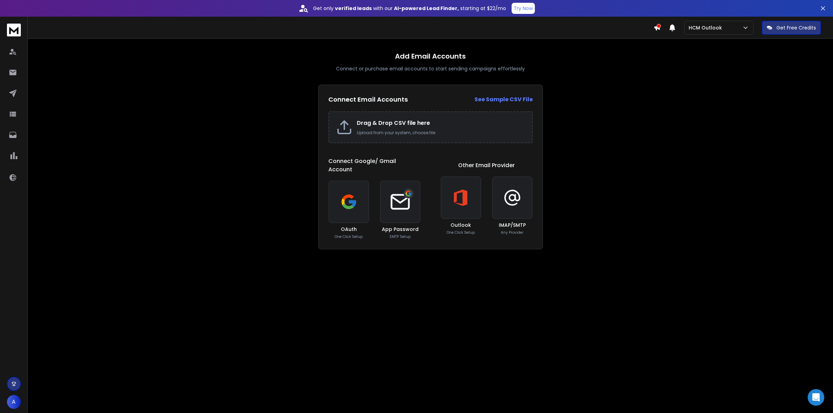
click icon
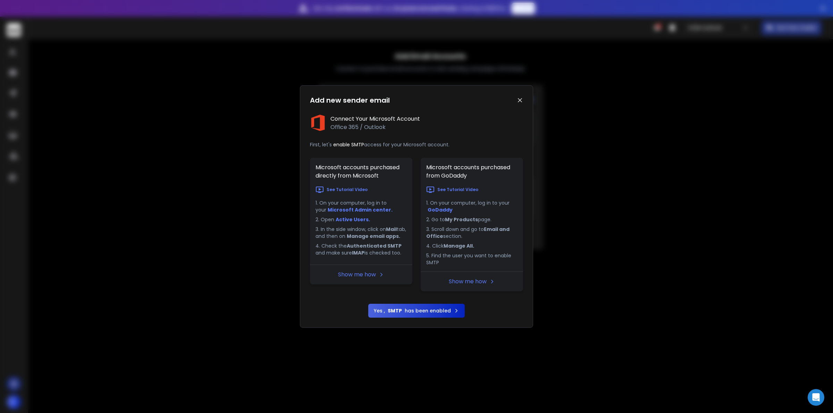
click button "Yes , SMTP has been enabled"
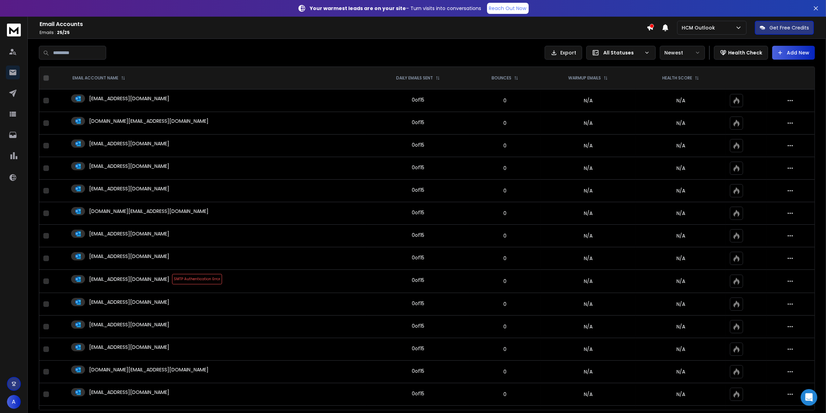
click at [797, 44] on div "Export All Statuses Newest Health Check Add New EMAIL ACCOUNT NAME DAILY EMAILS…" at bounding box center [427, 228] width 798 height 379
click at [791, 53] on button "Add New" at bounding box center [793, 53] width 43 height 14
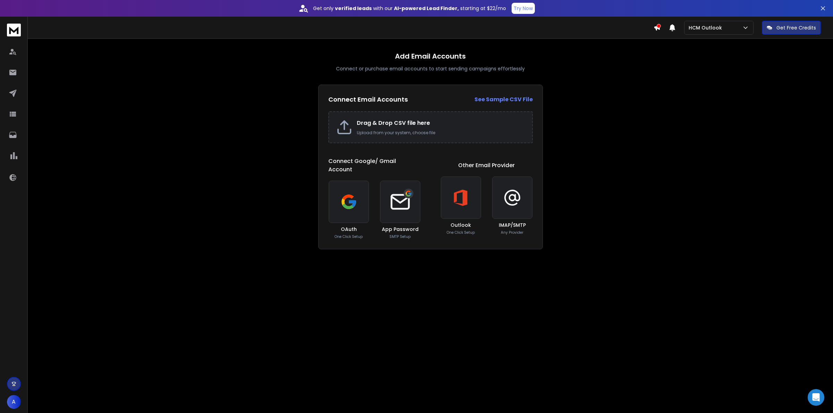
click at [457, 197] on icon at bounding box center [460, 198] width 16 height 16
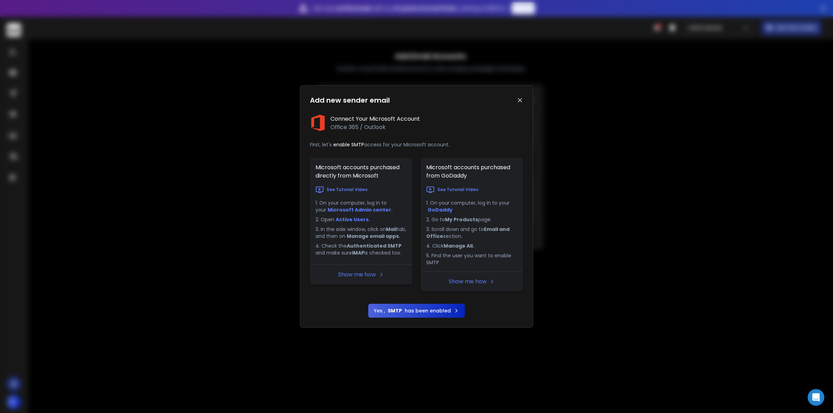
click at [403, 310] on button "Yes , SMTP has been enabled" at bounding box center [416, 311] width 96 height 14
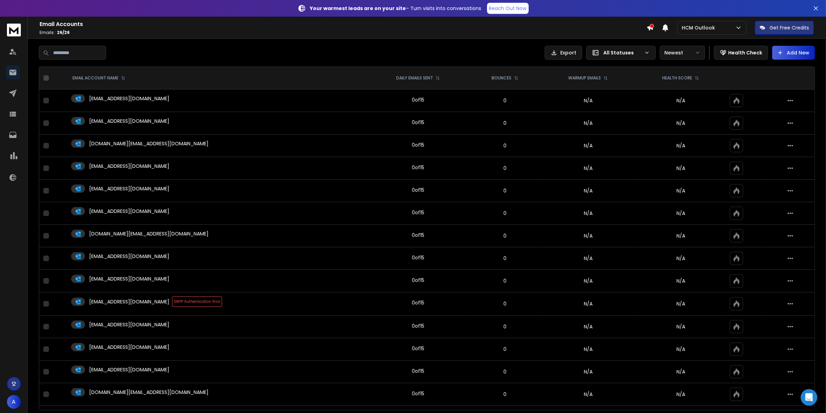
click at [803, 49] on button "Add New" at bounding box center [793, 53] width 43 height 14
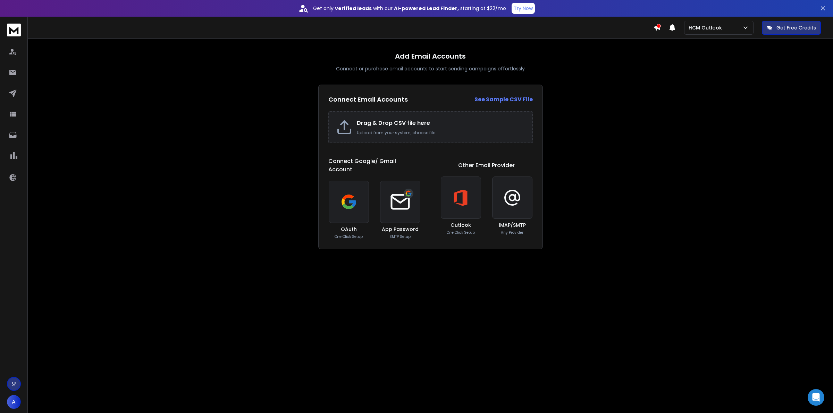
click at [455, 197] on icon at bounding box center [460, 197] width 14 height 16
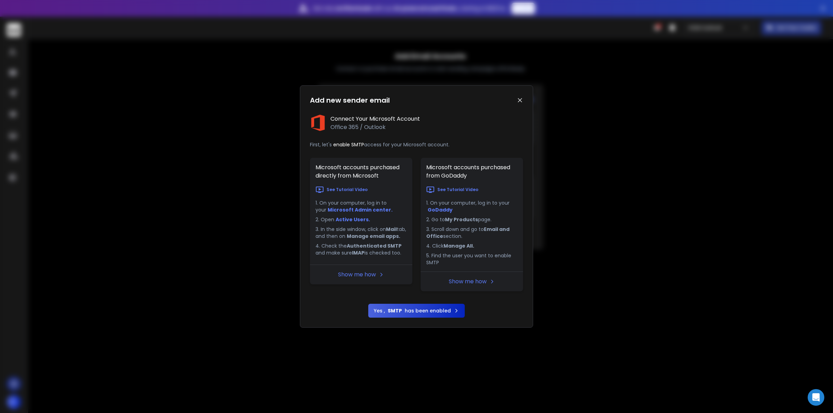
click at [393, 307] on b "SMTP" at bounding box center [395, 310] width 14 height 7
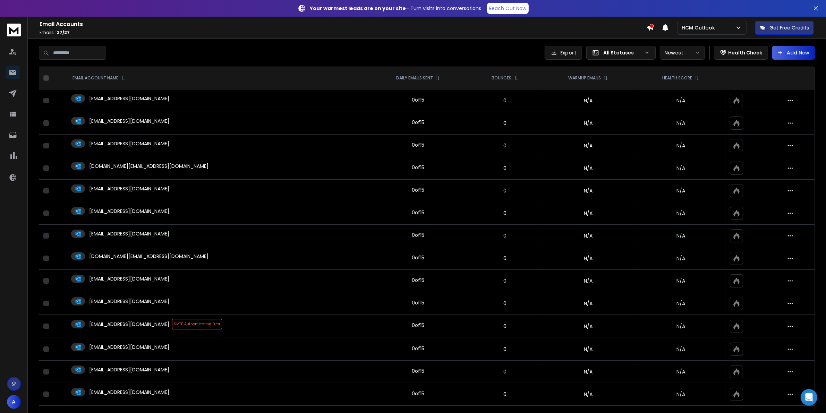
click at [788, 54] on button "Add New" at bounding box center [793, 53] width 43 height 14
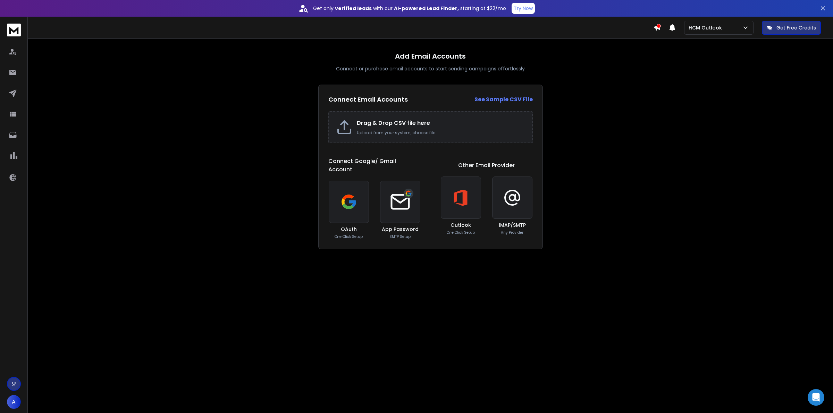
click at [461, 197] on icon at bounding box center [460, 198] width 16 height 16
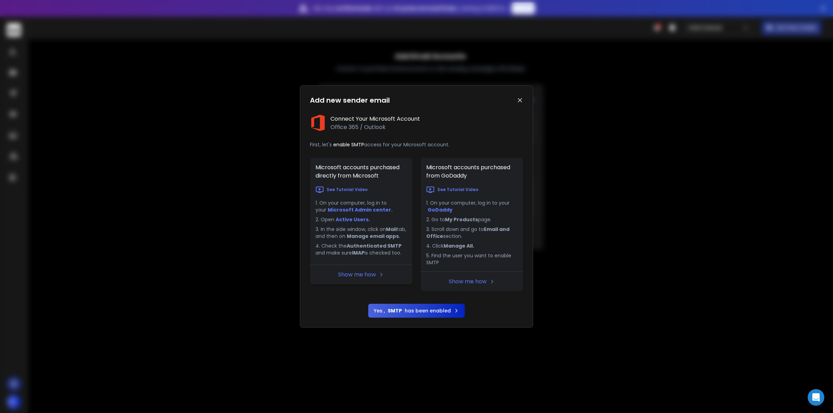
click at [419, 306] on button "Yes , SMTP has been enabled" at bounding box center [416, 311] width 96 height 14
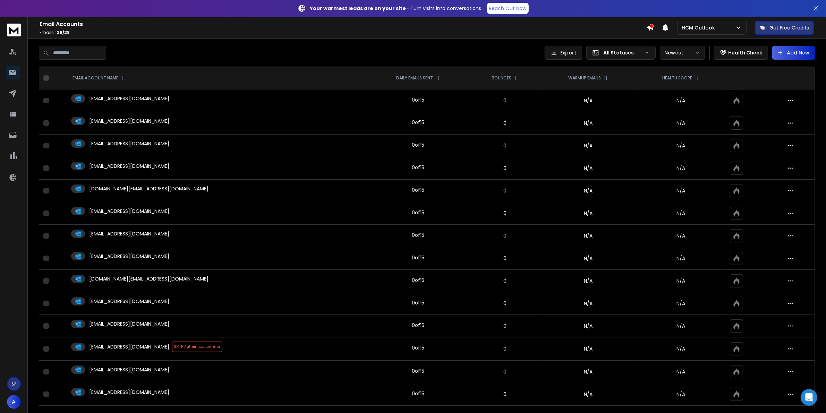
click at [792, 51] on button "Add New" at bounding box center [793, 53] width 43 height 14
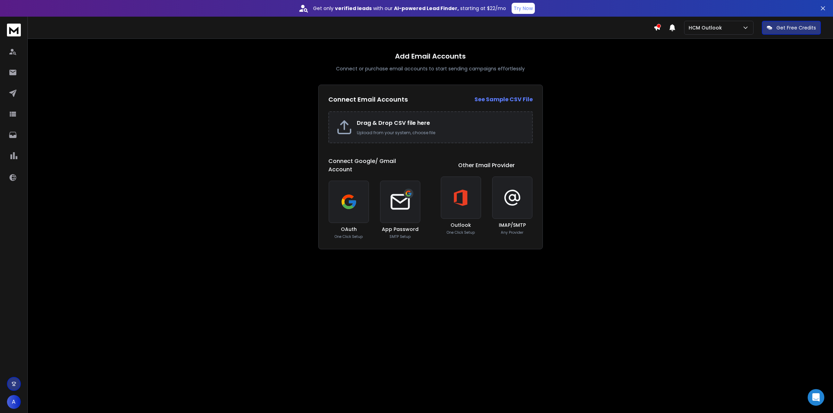
click at [460, 198] on icon at bounding box center [460, 198] width 16 height 16
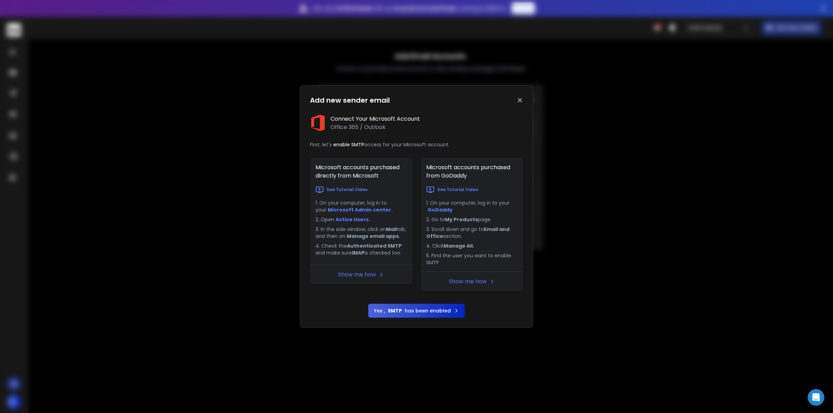
click at [420, 309] on button "Yes , SMTP has been enabled" at bounding box center [416, 311] width 96 height 14
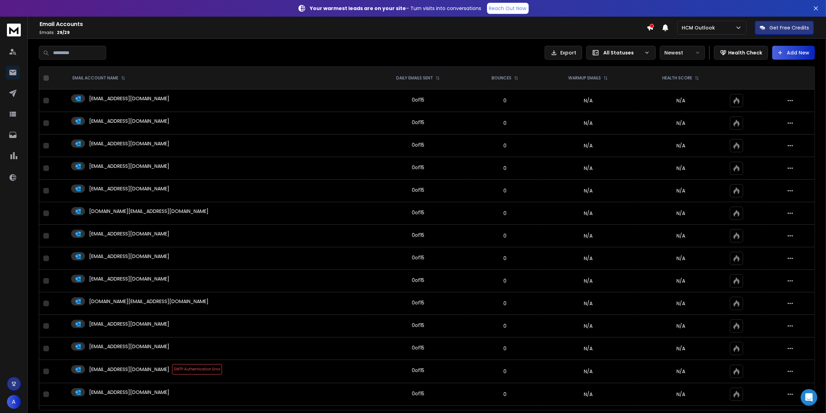
click at [790, 53] on button "Add New" at bounding box center [793, 53] width 43 height 14
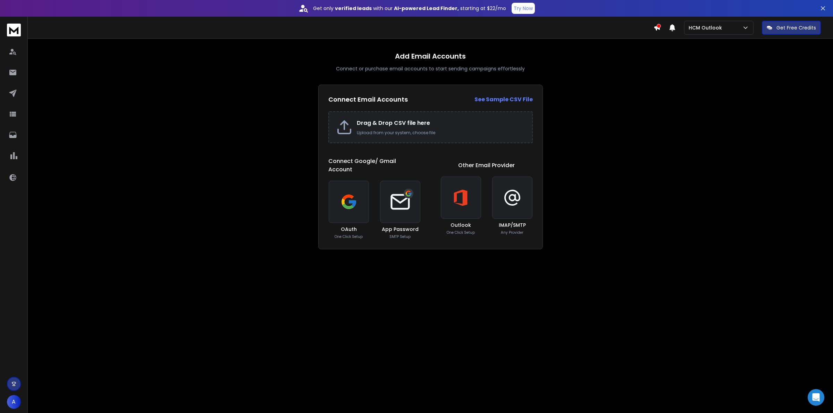
click at [457, 195] on icon at bounding box center [460, 198] width 16 height 16
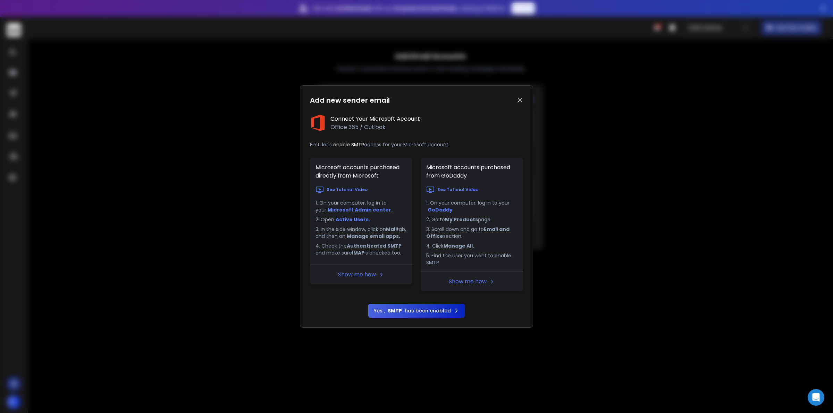
click at [409, 310] on button "Yes , SMTP has been enabled" at bounding box center [416, 311] width 96 height 14
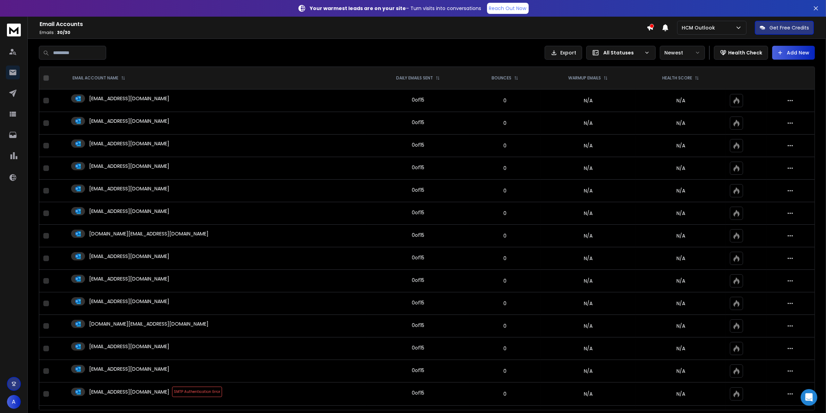
scroll to position [130, 0]
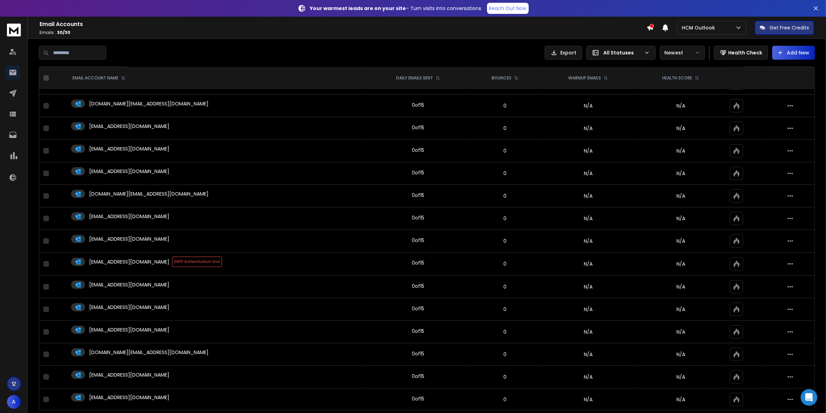
drag, startPoint x: 89, startPoint y: 264, endPoint x: 178, endPoint y: 266, distance: 89.2
click at [169, 265] on p "[EMAIL_ADDRESS][DOMAIN_NAME]" at bounding box center [129, 261] width 80 height 7
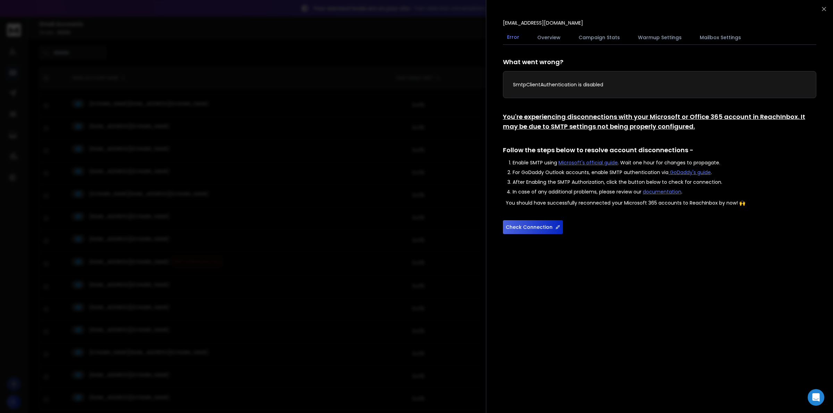
drag, startPoint x: 502, startPoint y: 23, endPoint x: 594, endPoint y: 25, distance: 92.0
click at [594, 25] on div "talent.committee@ggrecruithub.com Error Overview Campaign Stats Warmup Settings…" at bounding box center [659, 126] width 330 height 237
copy p "[EMAIL_ADDRESS][DOMAIN_NAME]"
click icon "button"
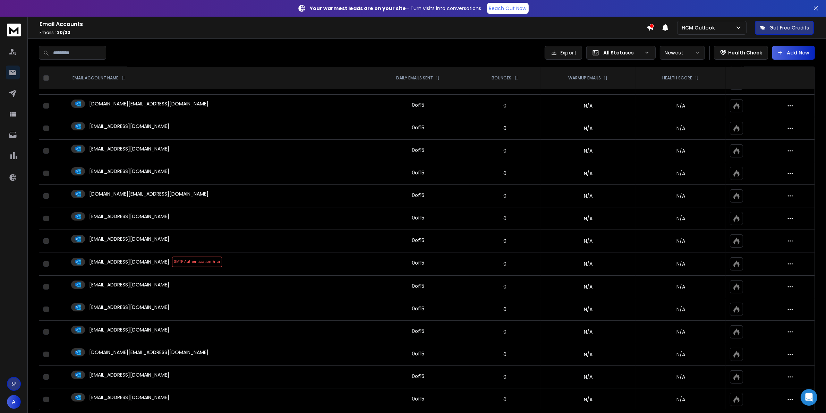
click button "button"
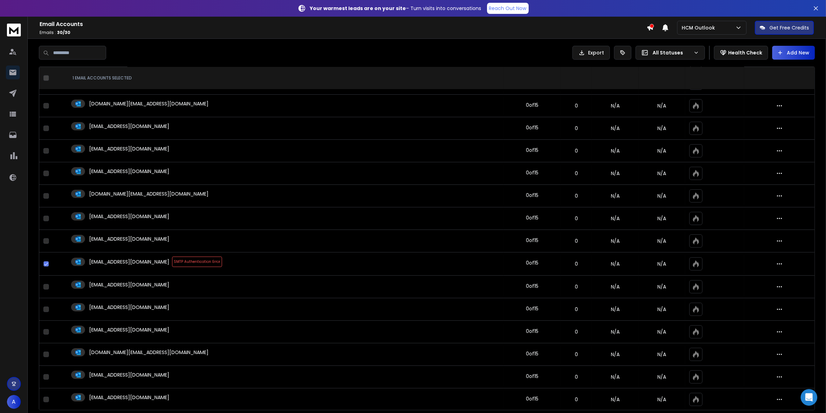
click icon
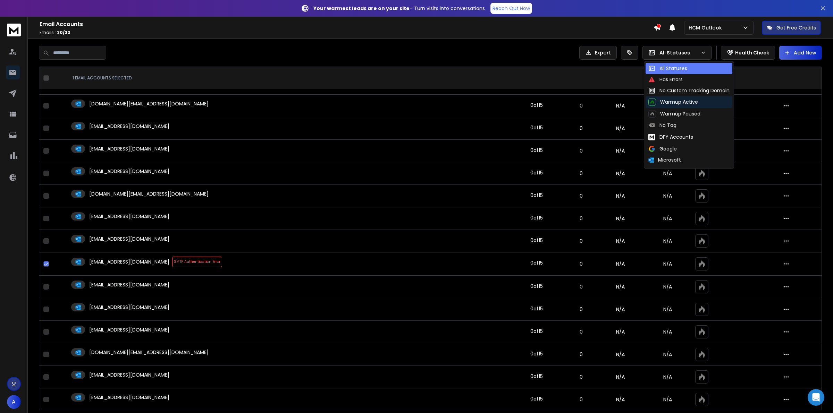
click div
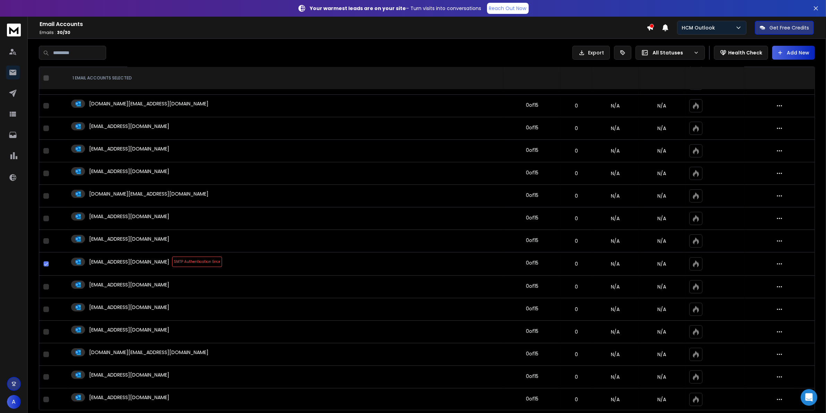
click button "HCM Outlook"
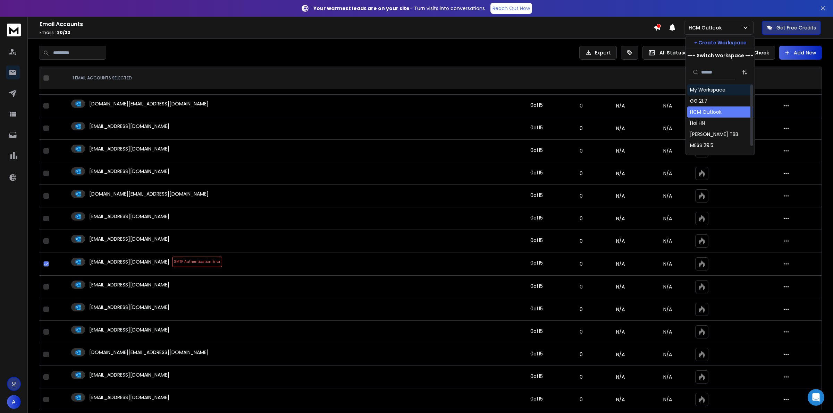
click div "My Workspace"
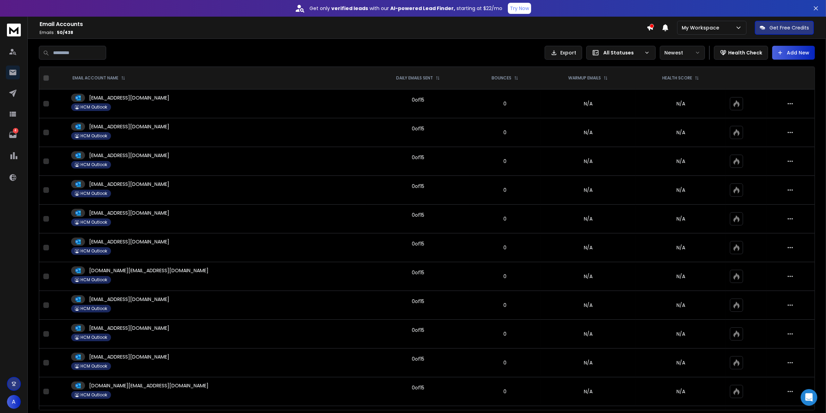
click at [96, 51] on input at bounding box center [72, 53] width 67 height 14
paste input "**********"
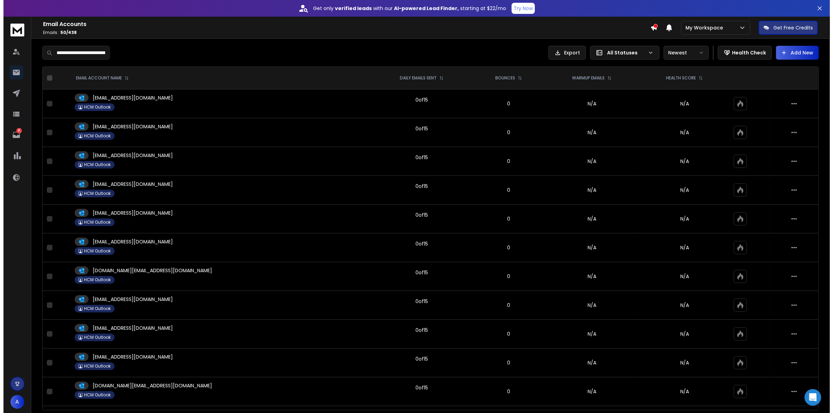
scroll to position [0, 31]
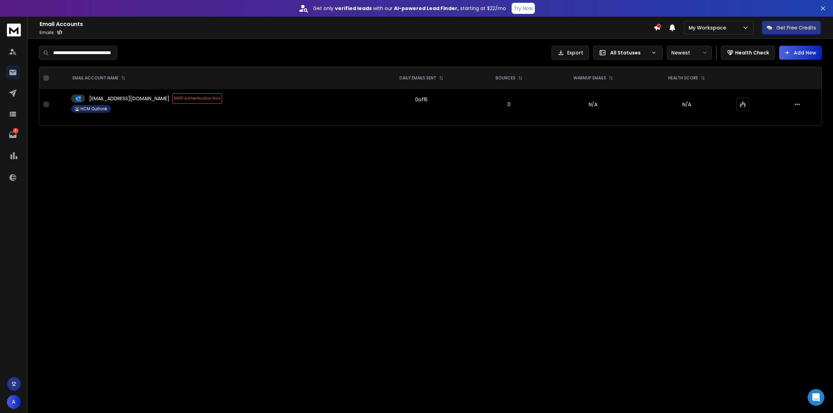
type input "**********"
click at [795, 103] on icon at bounding box center [797, 104] width 6 height 6
click at [764, 163] on div "Delete Account" at bounding box center [781, 163] width 68 height 11
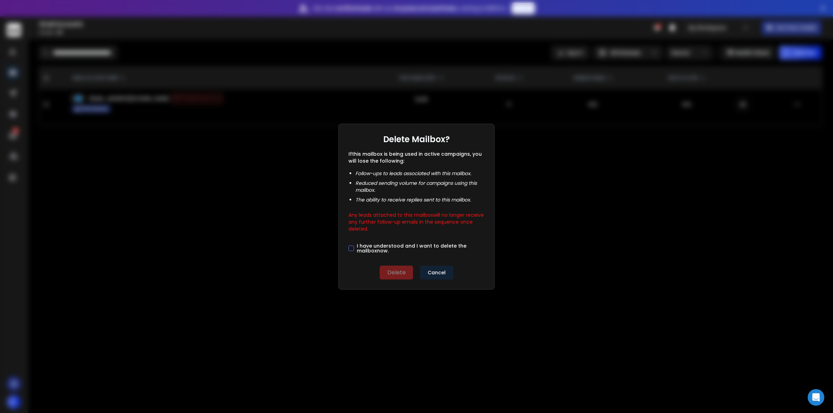
click at [351, 247] on button "I have understood and I want to delete the mailbox now." at bounding box center [351, 249] width 6 height 6
click at [389, 271] on button "Delete" at bounding box center [396, 273] width 33 height 14
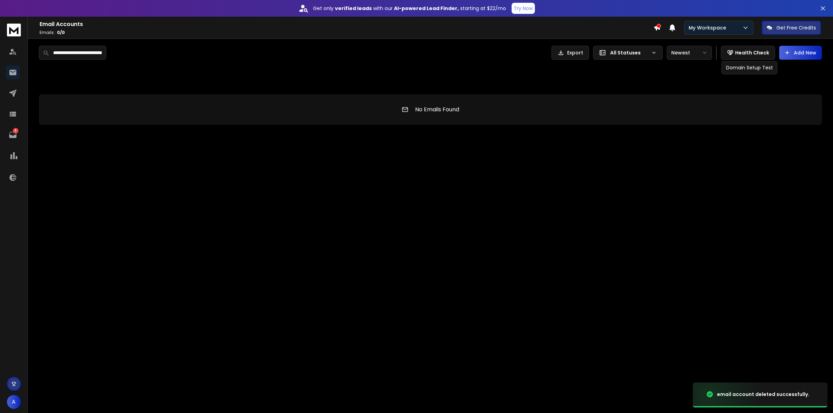
click at [742, 27] on div "My Workspace" at bounding box center [718, 27] width 60 height 7
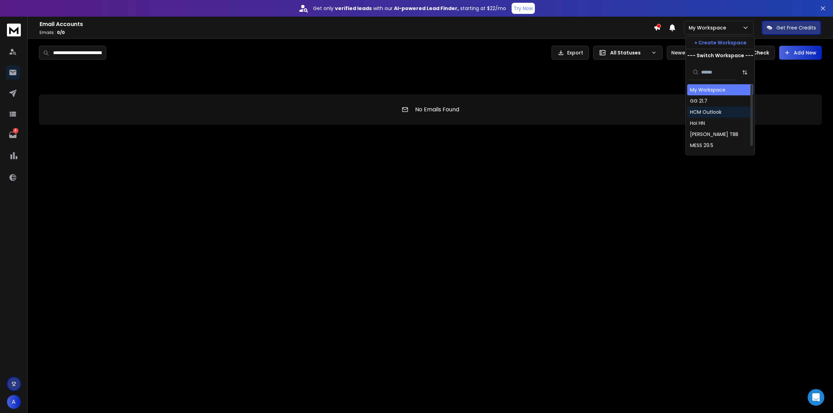
click at [708, 113] on div "HCM Outlook" at bounding box center [706, 112] width 32 height 7
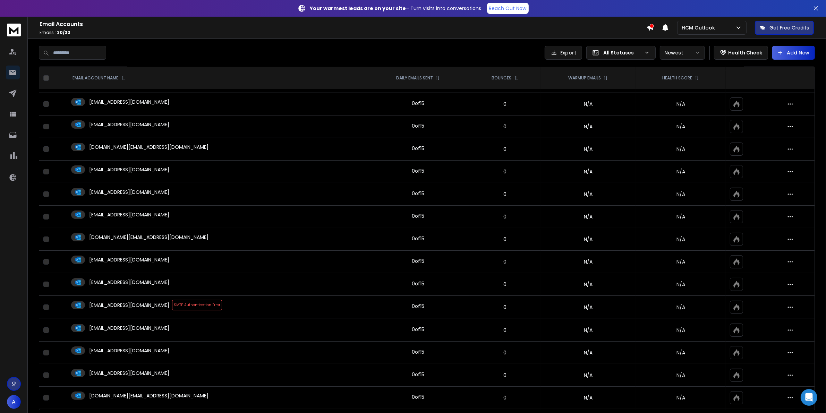
scroll to position [130, 0]
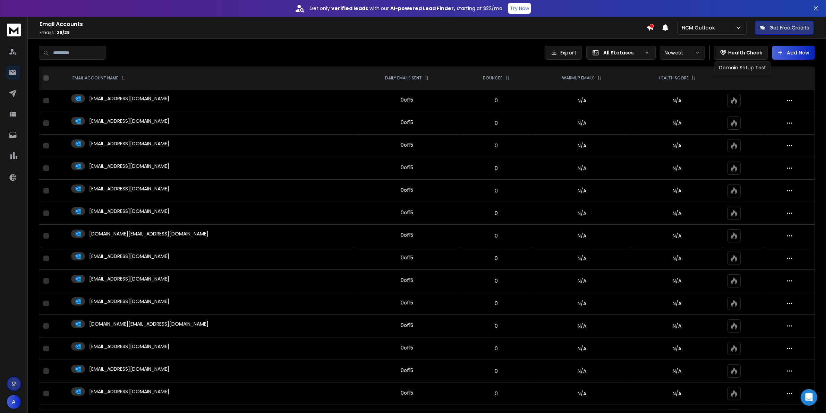
click at [785, 52] on button "Add New" at bounding box center [793, 53] width 43 height 14
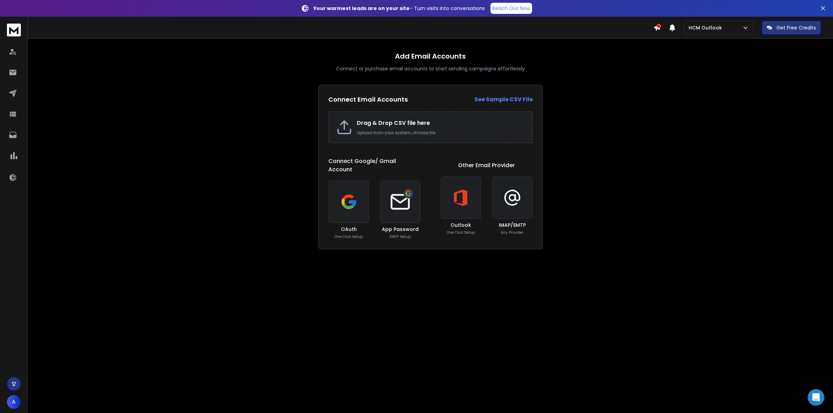
click at [464, 197] on icon at bounding box center [460, 197] width 14 height 16
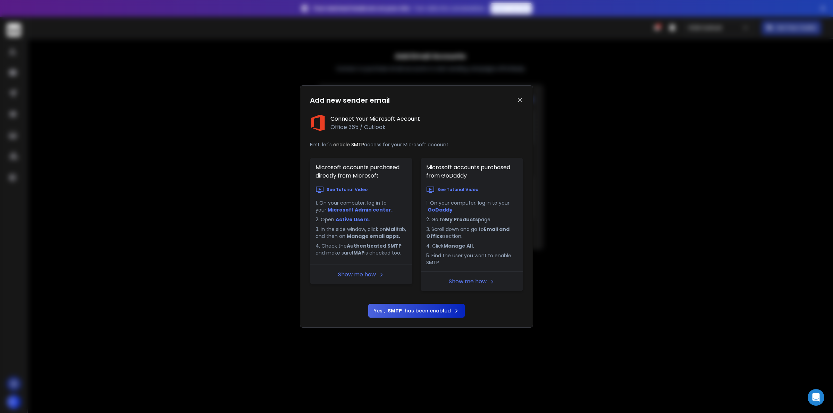
click at [426, 311] on button "Yes , SMTP has been enabled" at bounding box center [416, 311] width 96 height 14
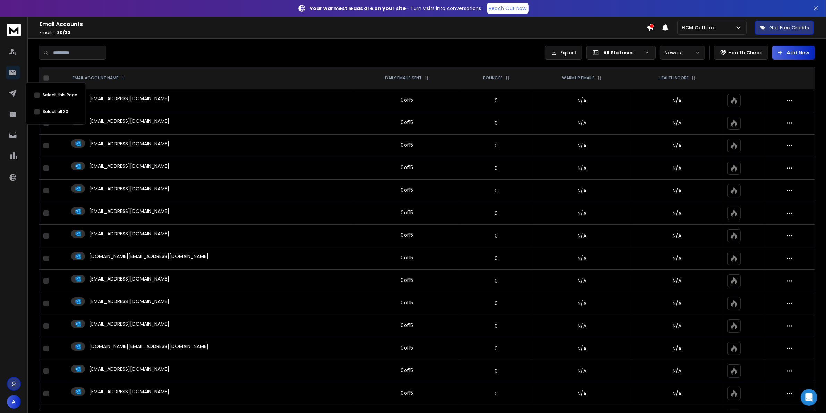
click at [35, 111] on button "Select this Page" at bounding box center [37, 112] width 6 height 6
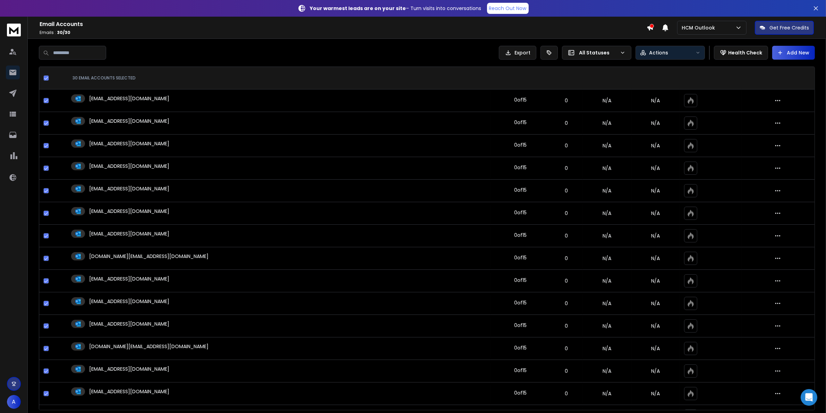
click at [693, 52] on div "Actions" at bounding box center [666, 52] width 53 height 7
click at [669, 92] on div "Enable Warmup" at bounding box center [673, 91] width 50 height 8
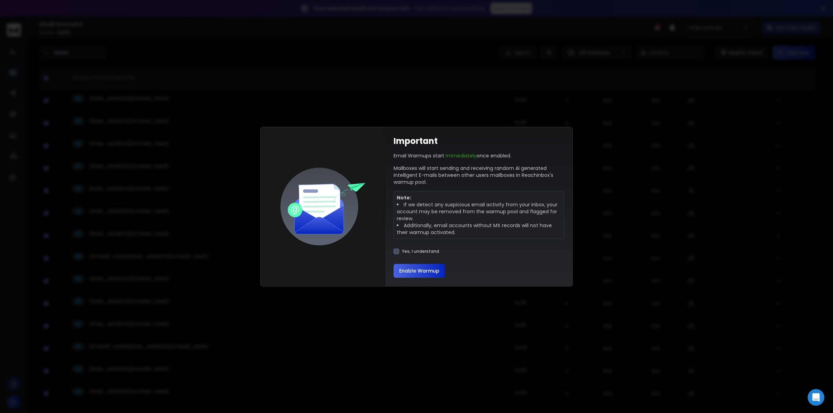
click at [418, 252] on label "Yes, I understand" at bounding box center [420, 252] width 37 height 6
click at [397, 252] on button "Yes, I understand" at bounding box center [396, 252] width 6 height 6
click at [405, 271] on button "Enable Warmup" at bounding box center [418, 271] width 51 height 14
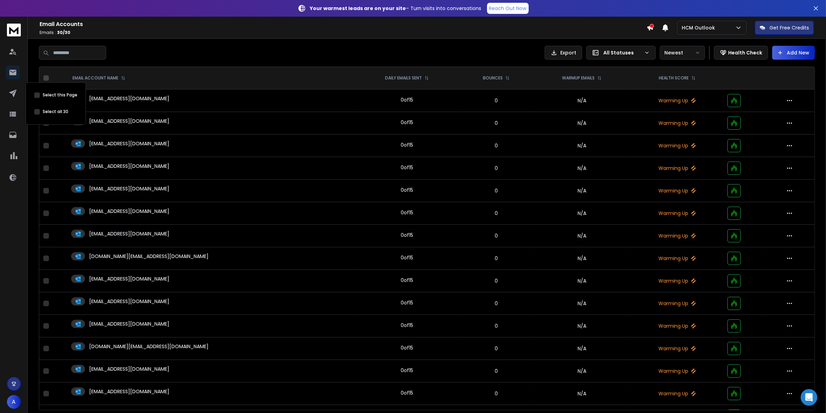
click at [40, 112] on div "Select all 30" at bounding box center [55, 112] width 43 height 6
click at [37, 111] on button "Select this Page" at bounding box center [37, 112] width 6 height 6
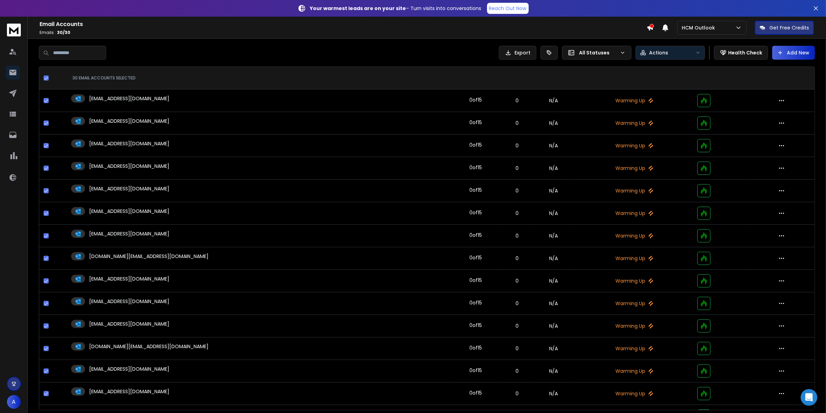
click at [673, 54] on div "Actions" at bounding box center [666, 52] width 53 height 7
click at [668, 68] on div "Bulk Edit" at bounding box center [663, 68] width 30 height 7
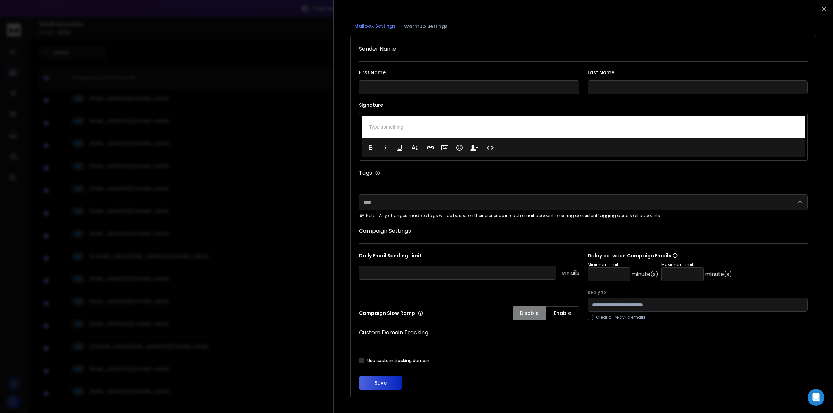
click at [438, 25] on button "Warmup Settings" at bounding box center [426, 26] width 52 height 15
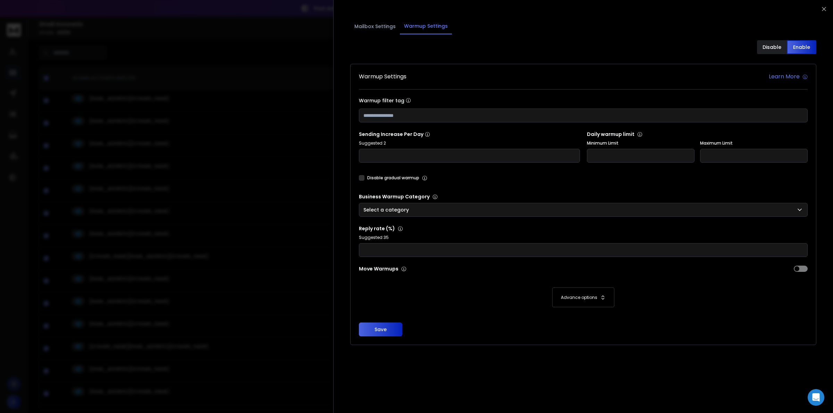
click at [410, 157] on input "number" at bounding box center [469, 156] width 221 height 14
type input "*"
click at [618, 154] on input "number" at bounding box center [641, 156] width 108 height 14
type input "**"
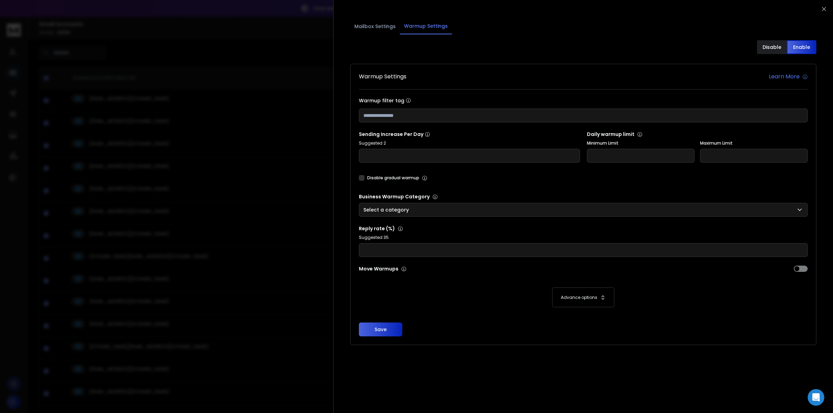
click at [499, 190] on form "Warmup Settings Learn More Warmup filter tag Sending Increase Per Day Suggested…" at bounding box center [583, 205] width 449 height 264
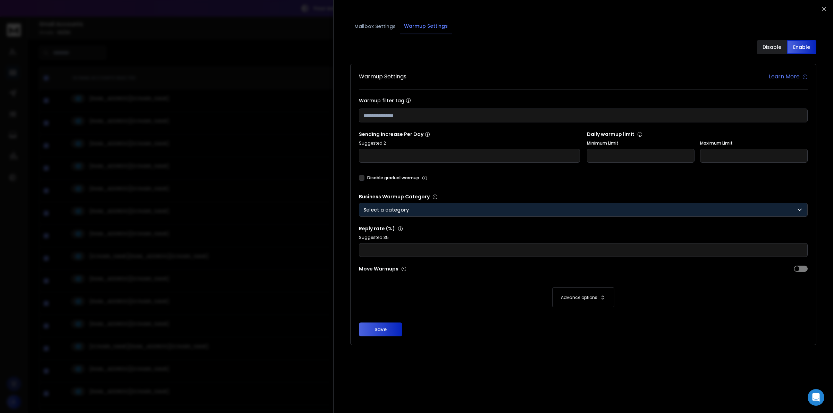
click at [445, 212] on div "Select a category" at bounding box center [583, 209] width 440 height 7
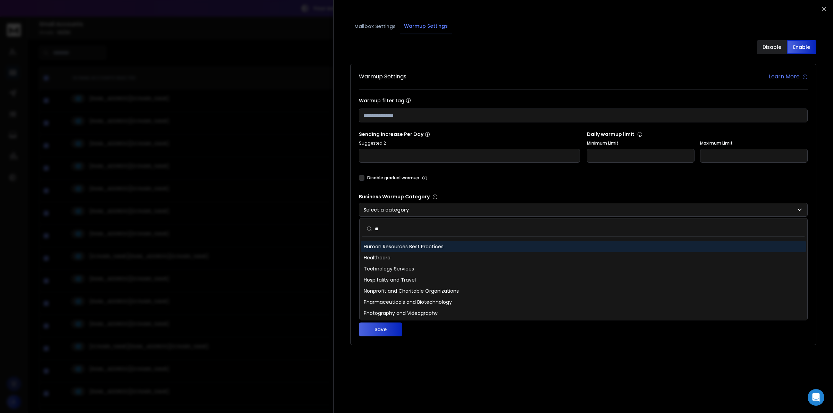
type input "**"
click at [406, 245] on span "Human Resources Best Practices" at bounding box center [404, 246] width 80 height 7
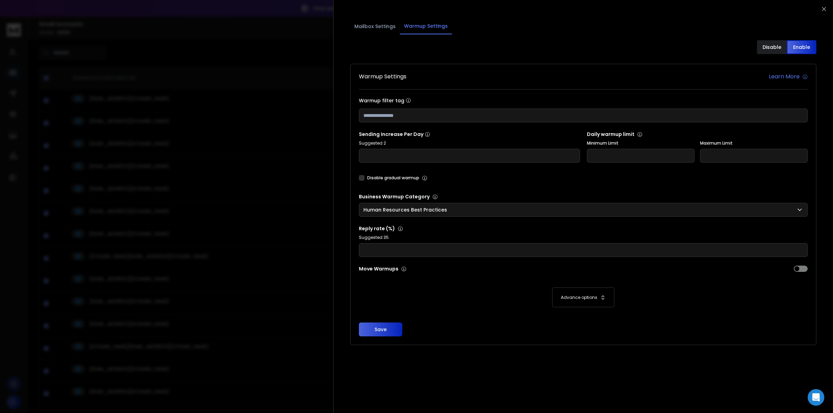
click at [457, 248] on input "number" at bounding box center [583, 250] width 449 height 14
type input "**"
click at [452, 291] on button "Advance options" at bounding box center [583, 298] width 435 height 20
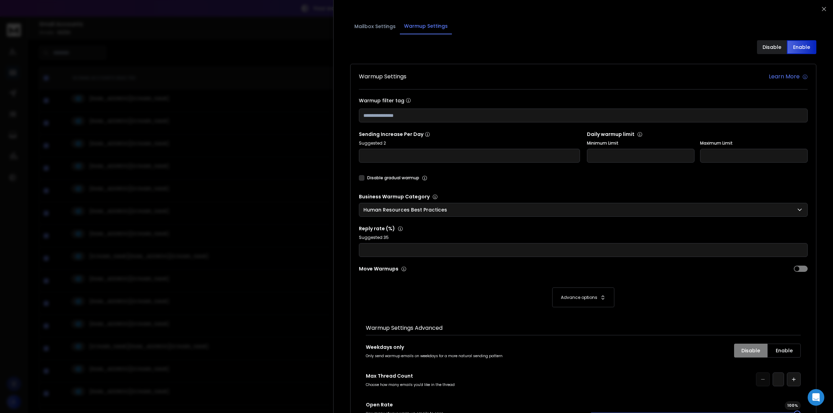
click at [800, 269] on button "button" at bounding box center [801, 269] width 14 height 6
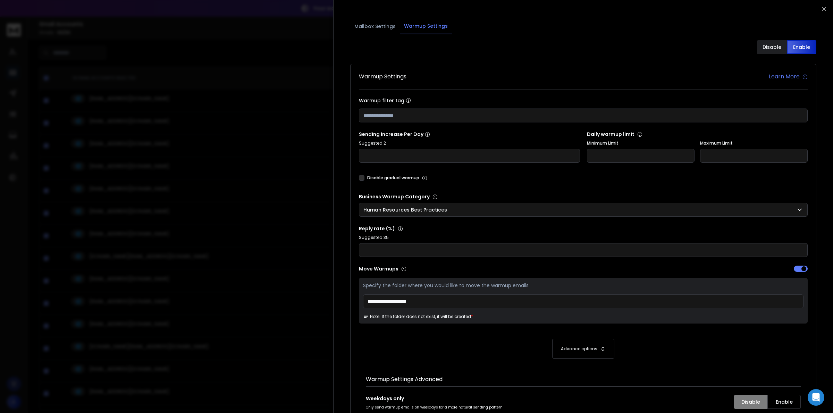
click at [533, 295] on input "**********" at bounding box center [583, 302] width 440 height 14
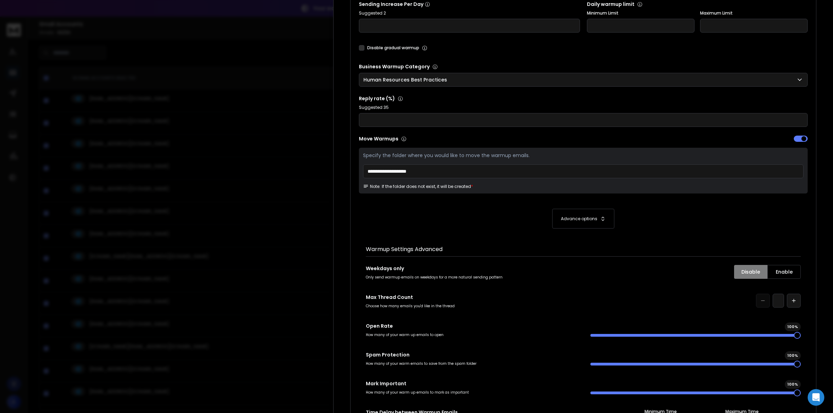
scroll to position [205, 0]
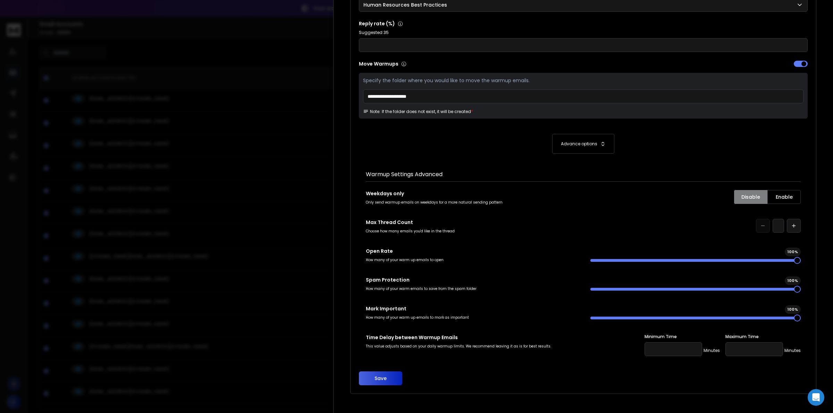
click at [386, 376] on button "Save" at bounding box center [380, 379] width 43 height 14
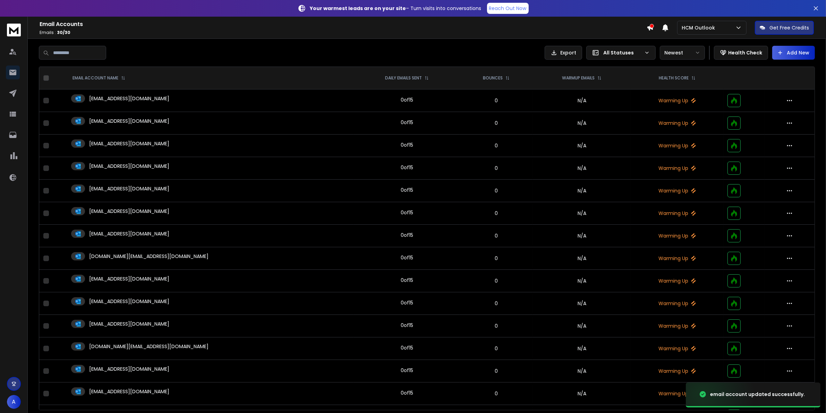
click at [394, 183] on td "0 of 15" at bounding box center [407, 189] width 106 height 18
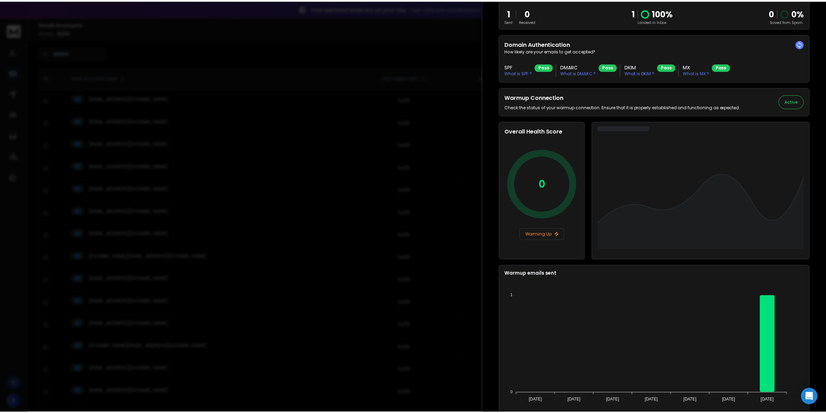
scroll to position [0, 0]
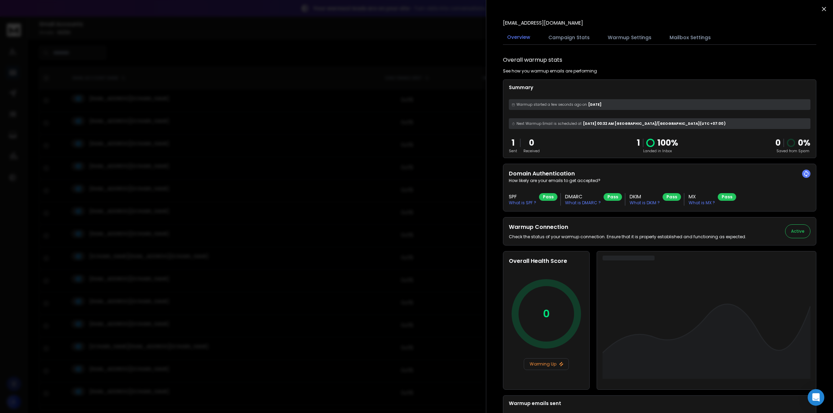
click at [821, 8] on icon "button" at bounding box center [823, 9] width 7 height 7
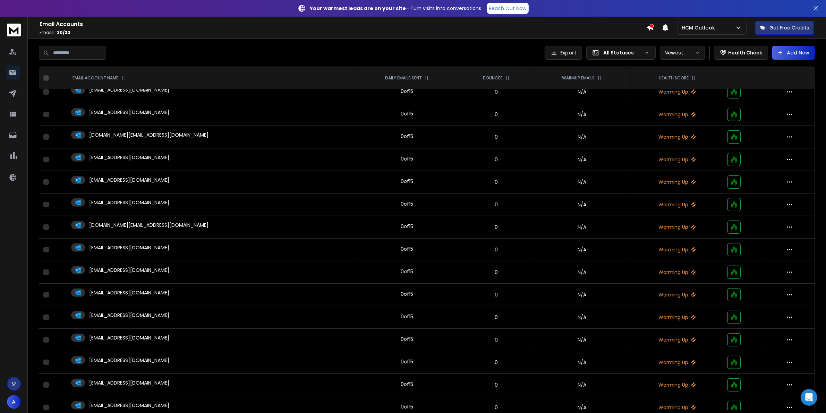
scroll to position [363, 0]
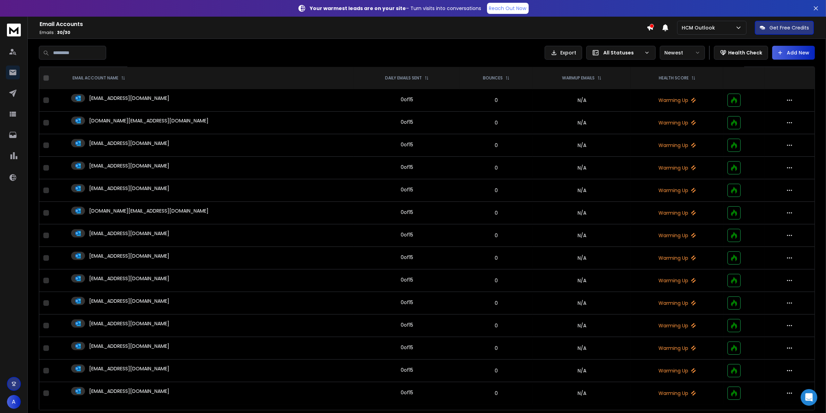
click at [361, 300] on td "0 of 15" at bounding box center [407, 301] width 106 height 18
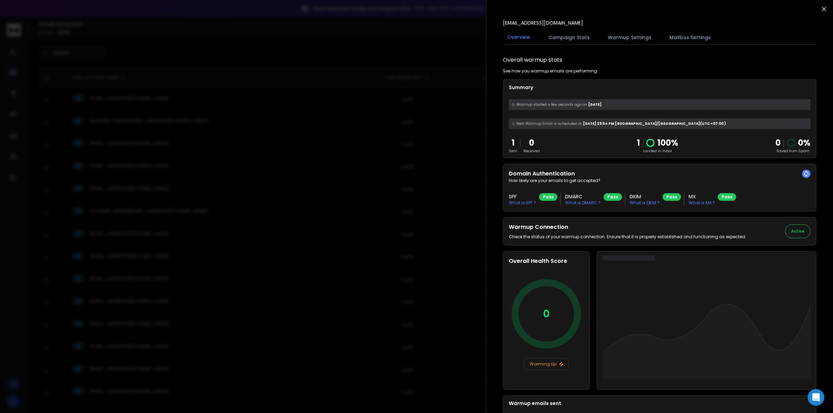
click at [822, 8] on icon "button" at bounding box center [823, 9] width 7 height 7
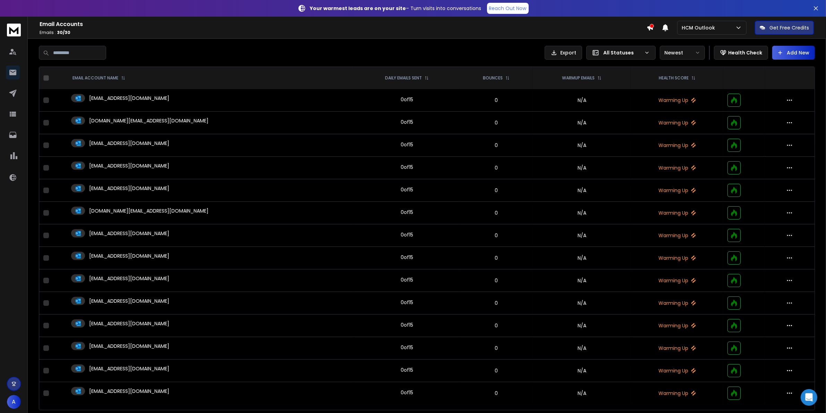
scroll to position [0, 0]
click at [397, 272] on td "0 of 15" at bounding box center [407, 279] width 106 height 18
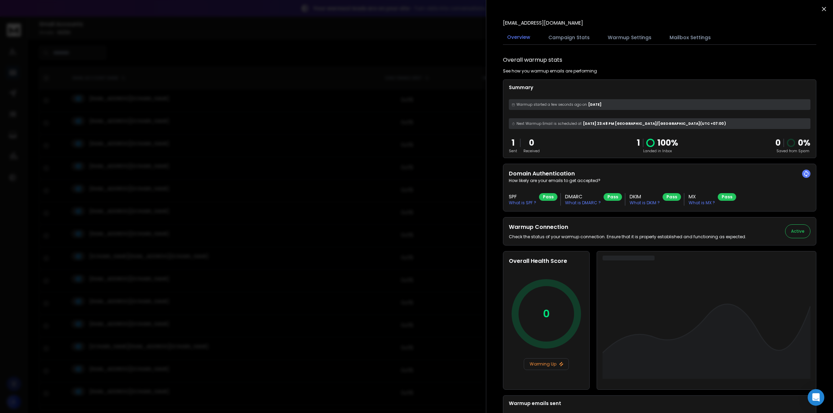
click at [823, 8] on icon "button" at bounding box center [823, 8] width 3 height 3
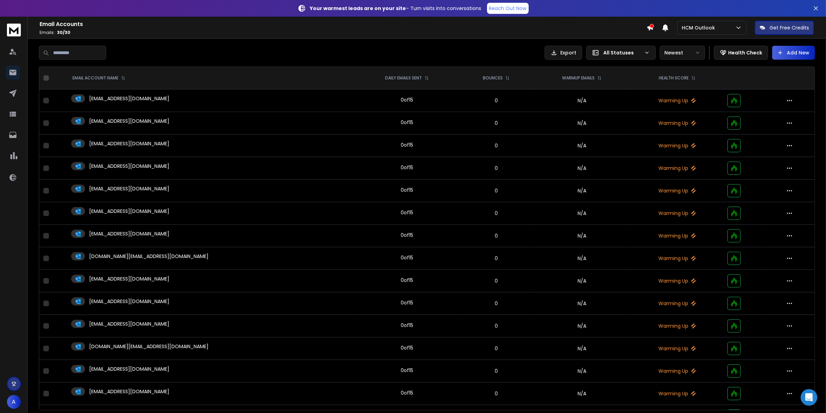
click at [354, 105] on td "0 of 15" at bounding box center [407, 99] width 106 height 18
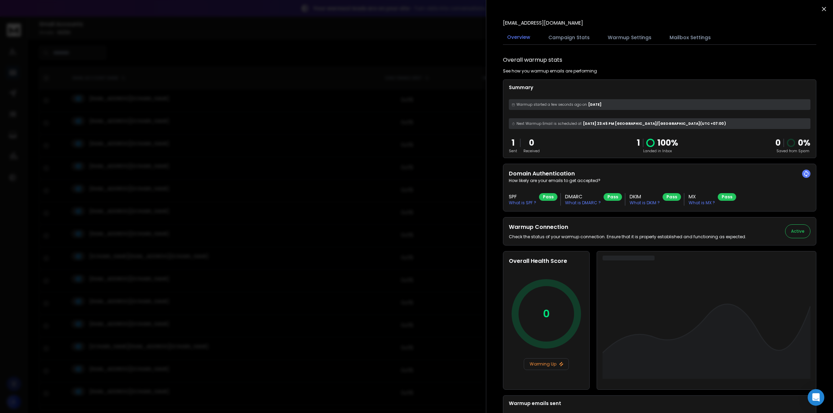
click at [821, 8] on icon "button" at bounding box center [823, 9] width 7 height 7
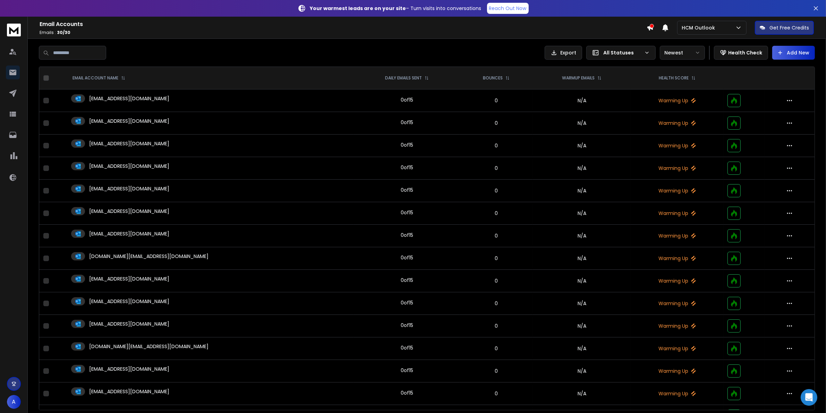
click at [464, 212] on p "0" at bounding box center [496, 213] width 65 height 7
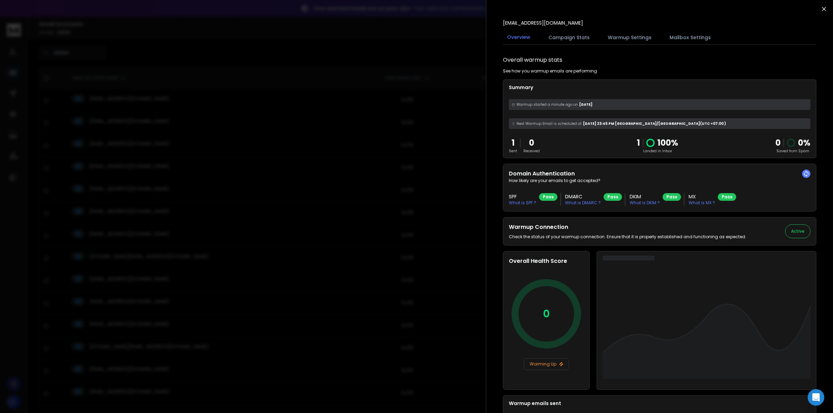
click at [823, 8] on icon "button" at bounding box center [823, 9] width 7 height 7
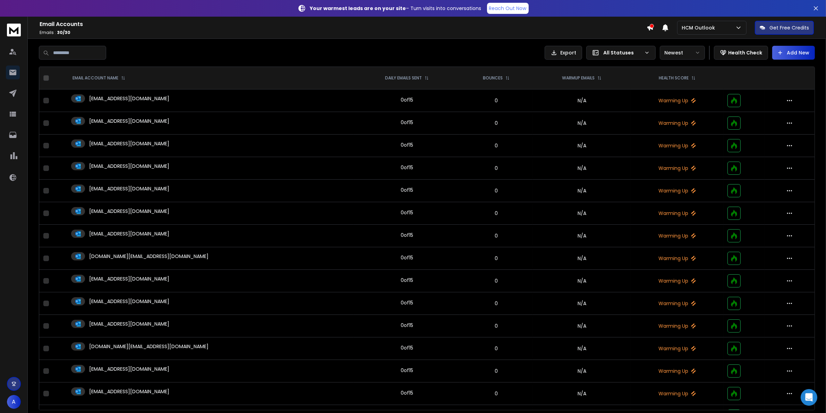
click at [401, 188] on div "0 of 15" at bounding box center [407, 190] width 12 height 7
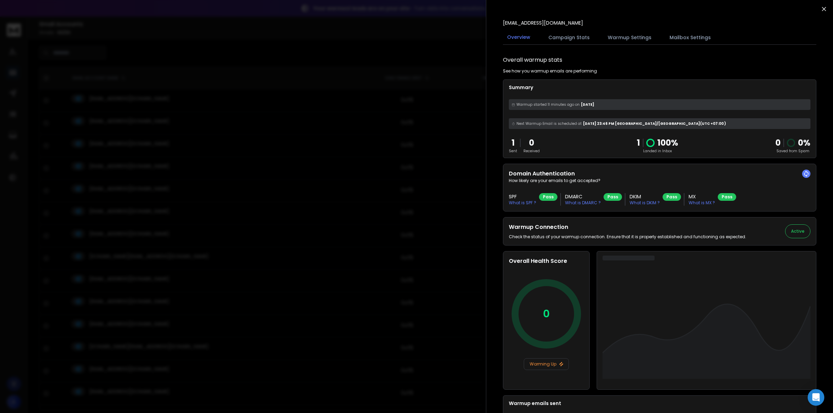
click at [823, 7] on icon "button" at bounding box center [823, 9] width 7 height 7
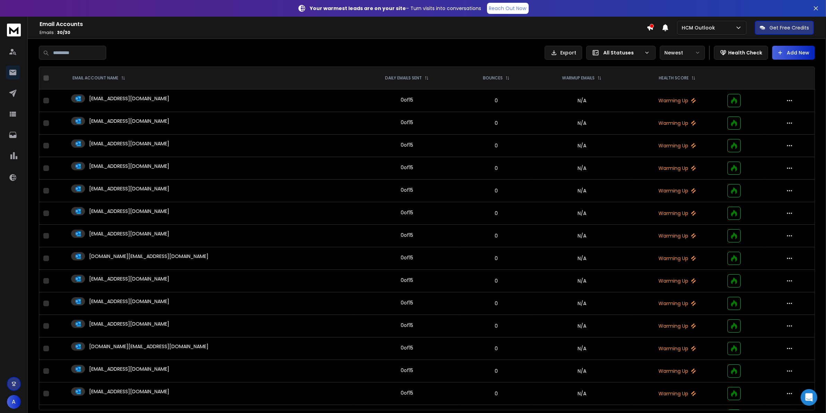
click at [370, 103] on td "0 of 15" at bounding box center [407, 99] width 106 height 18
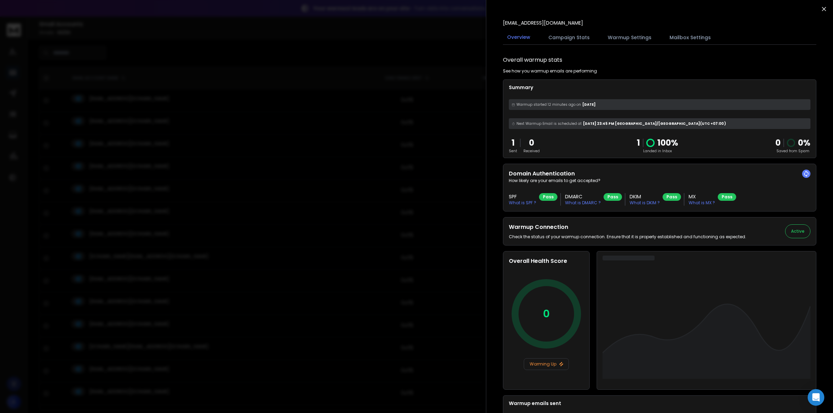
click at [823, 9] on icon "button" at bounding box center [823, 9] width 7 height 7
